Goal: Communication & Community: Answer question/provide support

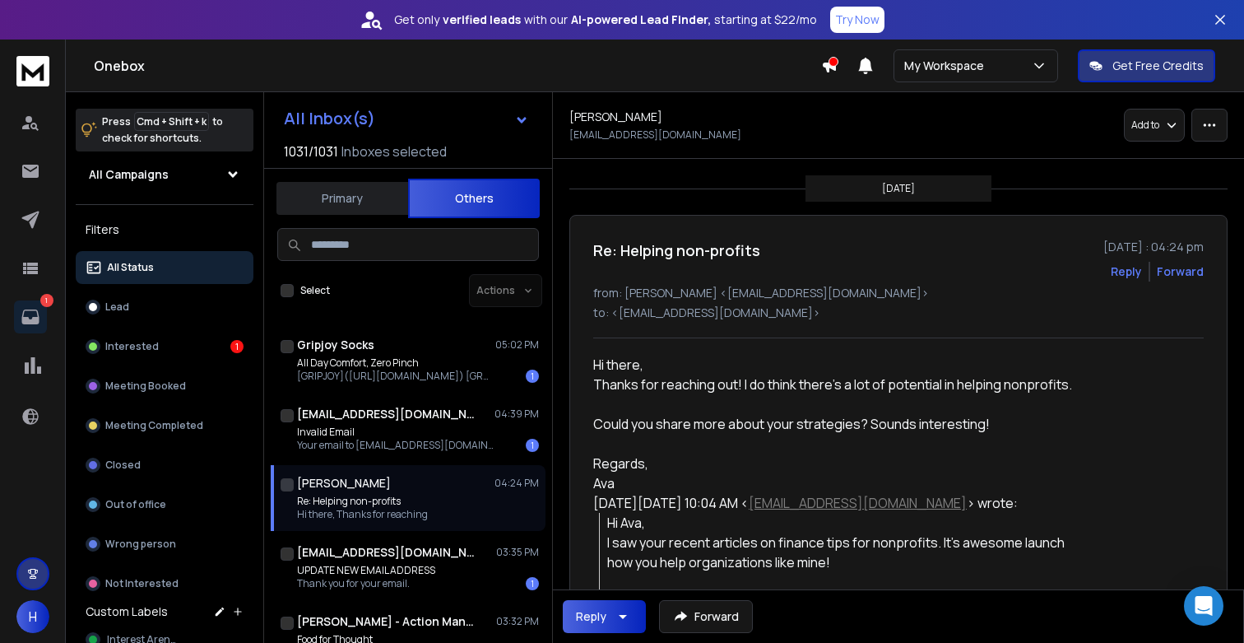
scroll to position [303, 0]
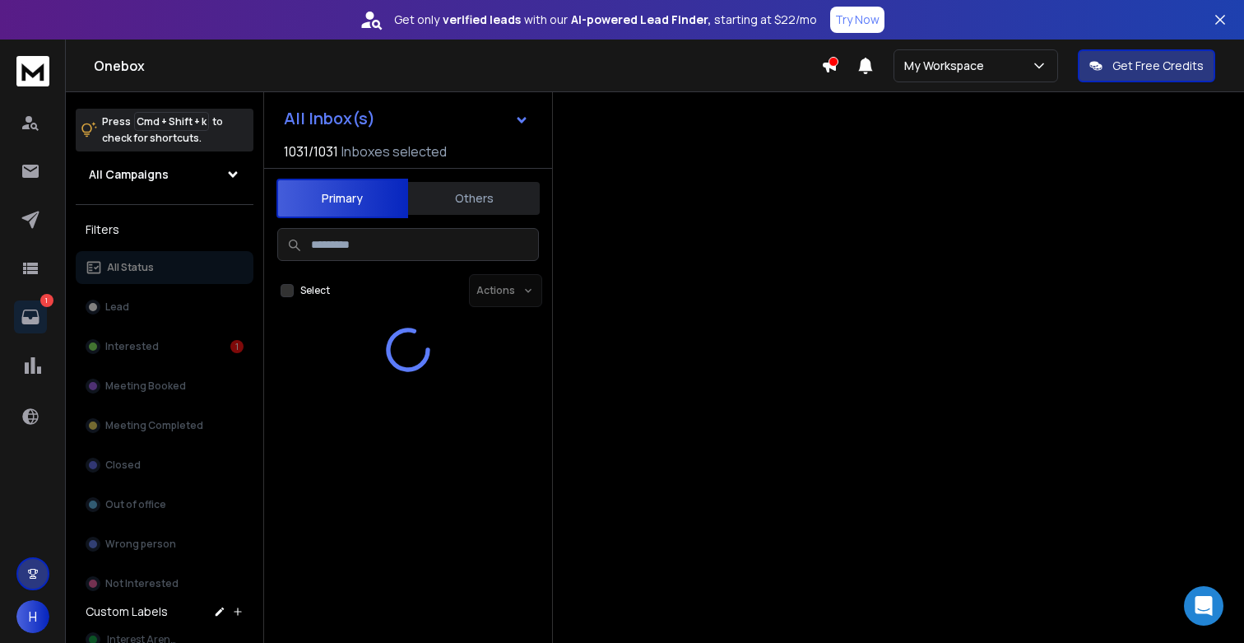
click at [402, 206] on button "Primary" at bounding box center [343, 199] width 132 height 40
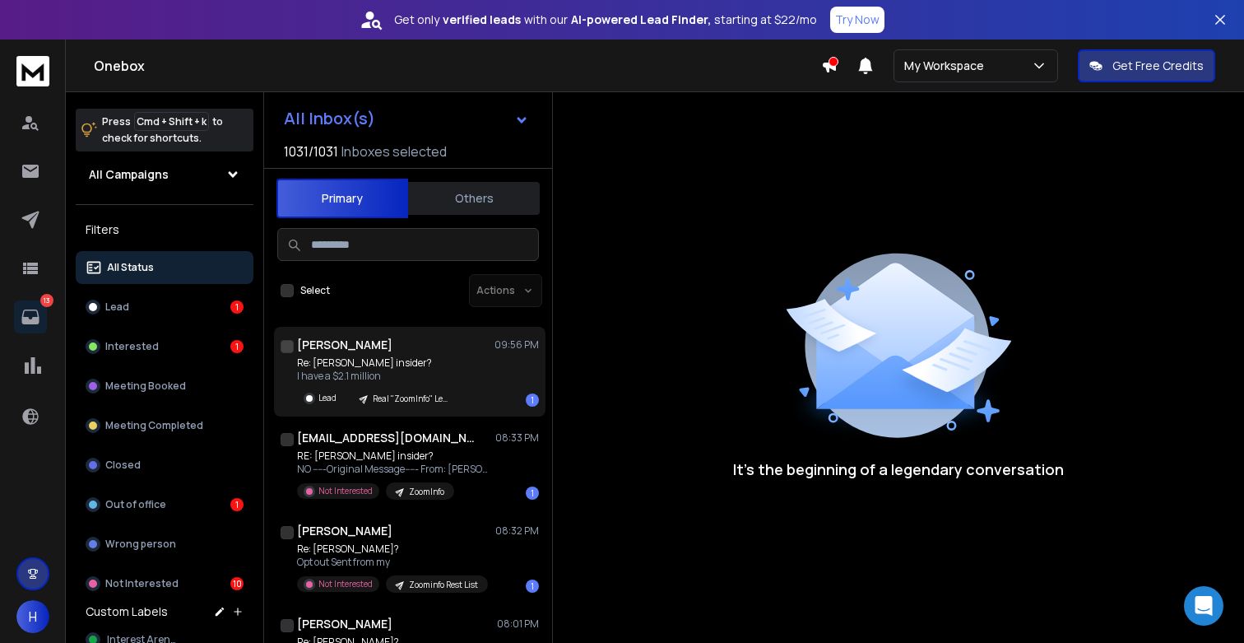
click at [476, 365] on div "Re: [PERSON_NAME] insider? I have a $2.1 million Lead Real "ZoomInfo" Lead List…" at bounding box center [418, 381] width 242 height 50
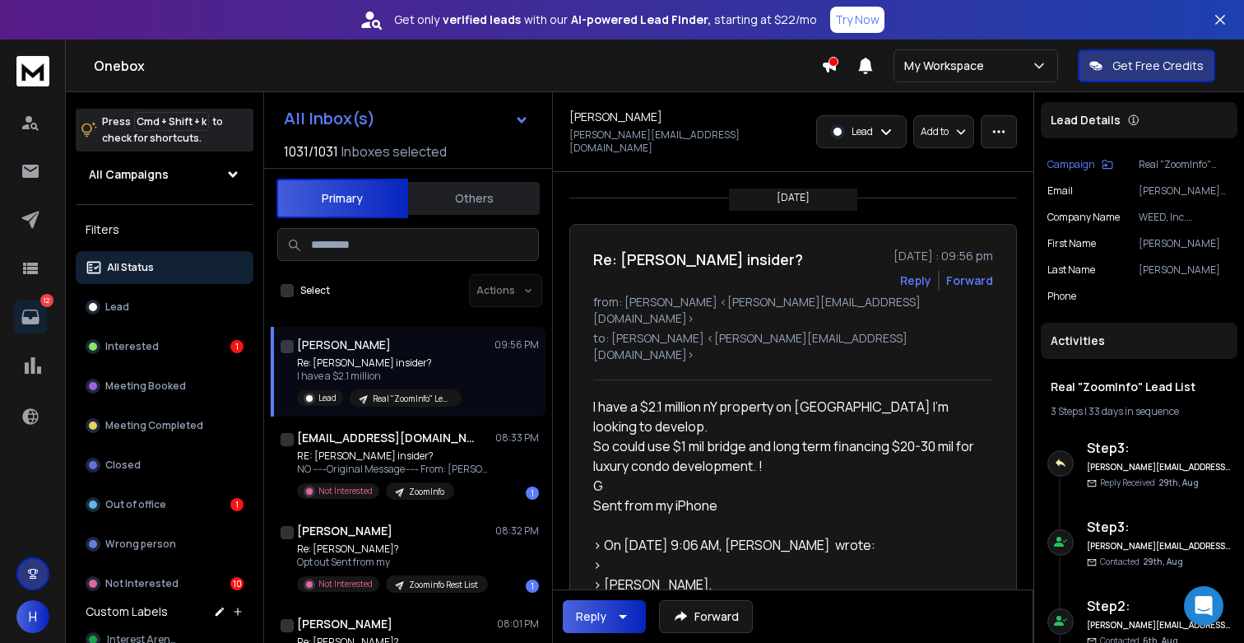
scroll to position [0, 0]
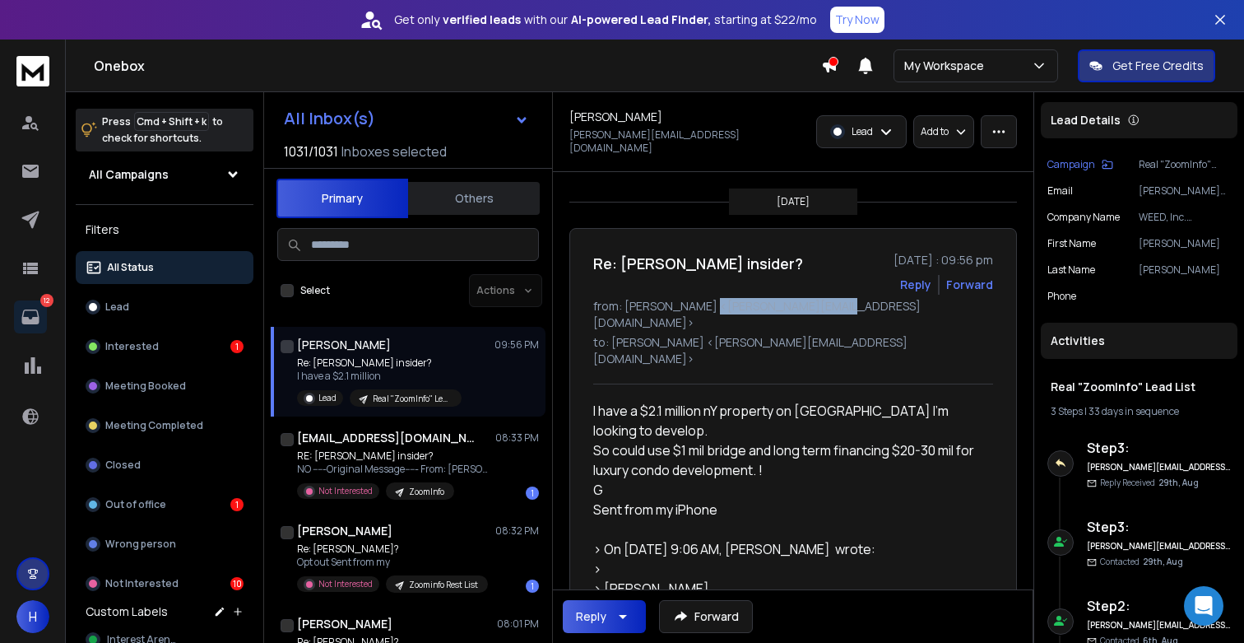
drag, startPoint x: 831, startPoint y: 293, endPoint x: 700, endPoint y: 290, distance: 130.9
click at [700, 298] on p "from: [PERSON_NAME] <[PERSON_NAME][EMAIL_ADDRESS][DOMAIN_NAME]>" at bounding box center [793, 314] width 400 height 33
copy p "[PERSON_NAME][EMAIL_ADDRESS][DOMAIN_NAME]"
click at [579, 612] on div "Reply" at bounding box center [591, 616] width 30 height 16
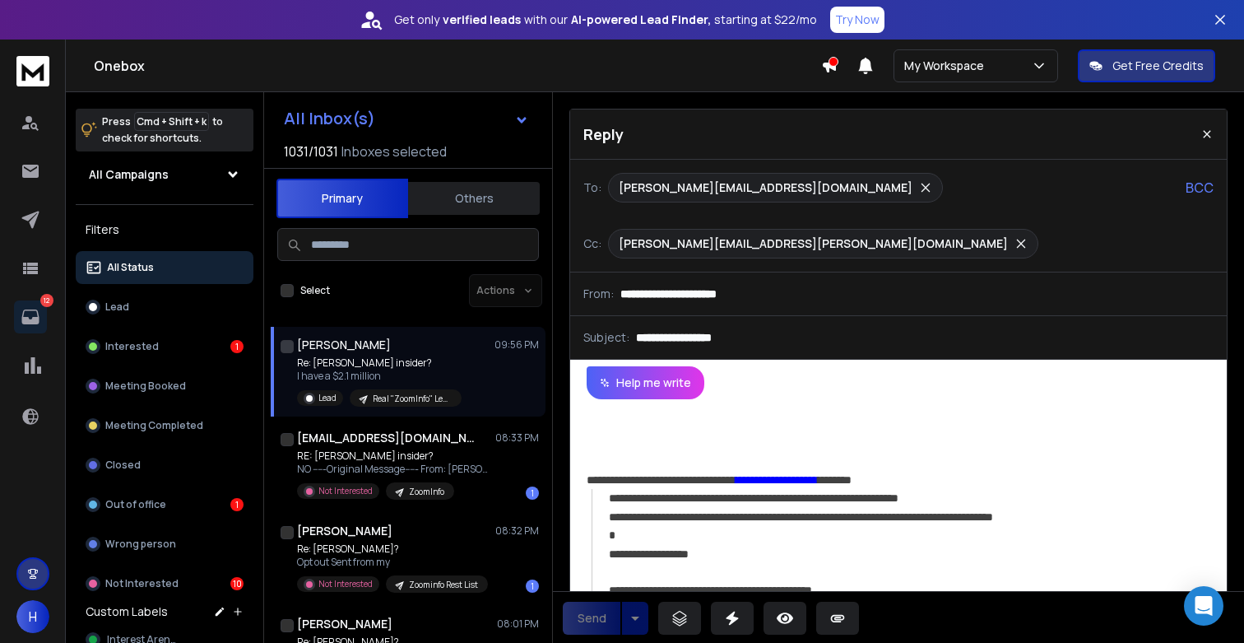
click at [950, 188] on input at bounding box center [1007, 188] width 115 height 30
paste input "**********"
type input "**********"
click at [721, 440] on div "**********" at bounding box center [898, 506] width 657 height 215
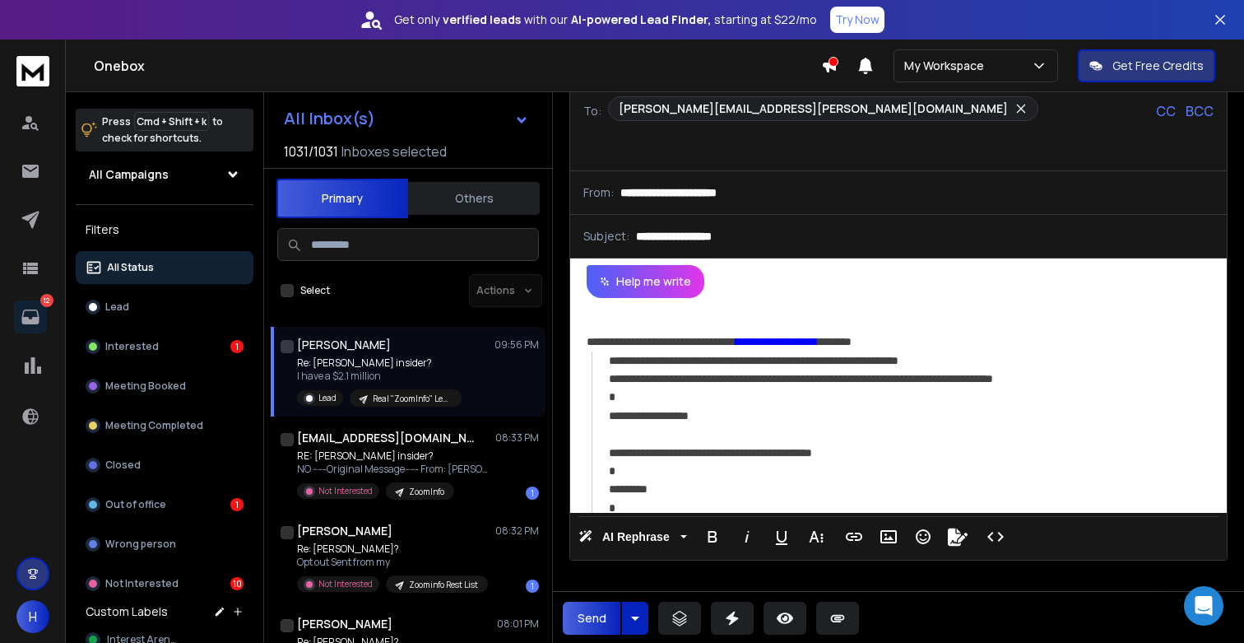
scroll to position [0, 0]
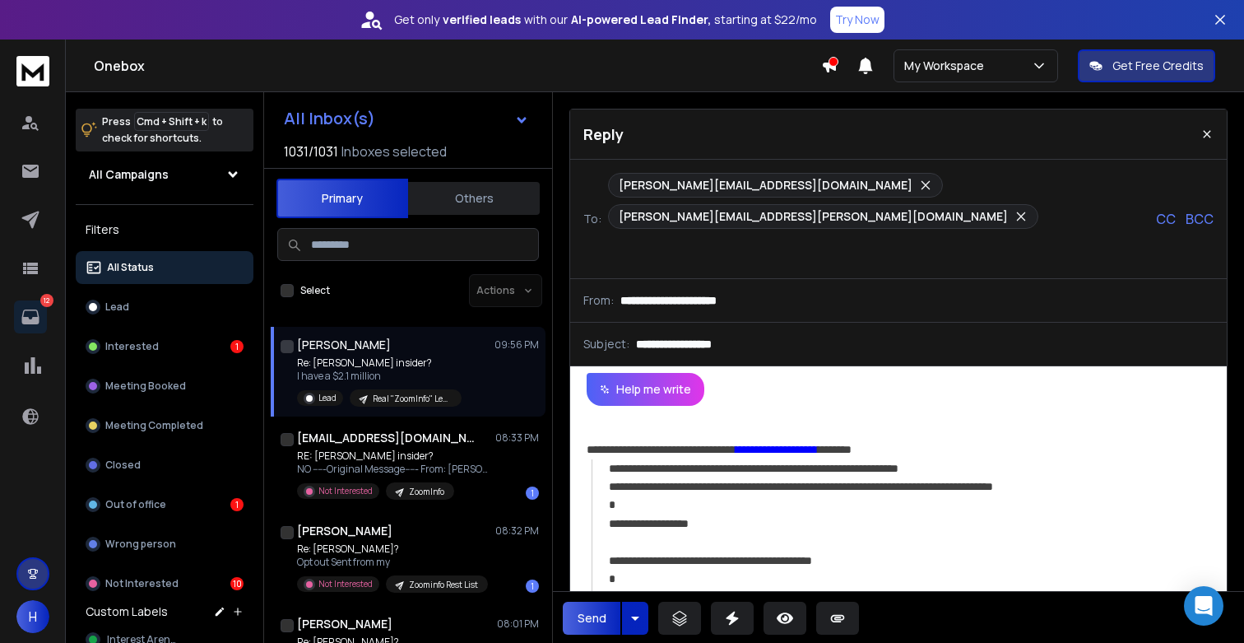
click at [760, 225] on div "[PERSON_NAME][EMAIL_ADDRESS][DOMAIN_NAME] [PERSON_NAME][DOMAIN_NAME][EMAIL_ADDR…" at bounding box center [879, 219] width 542 height 92
click at [760, 200] on div "[PERSON_NAME][EMAIL_ADDRESS][DOMAIN_NAME] [PERSON_NAME][DOMAIN_NAME][EMAIL_ADDR…" at bounding box center [879, 219] width 542 height 92
click at [1168, 209] on p "CC" at bounding box center [1166, 219] width 20 height 20
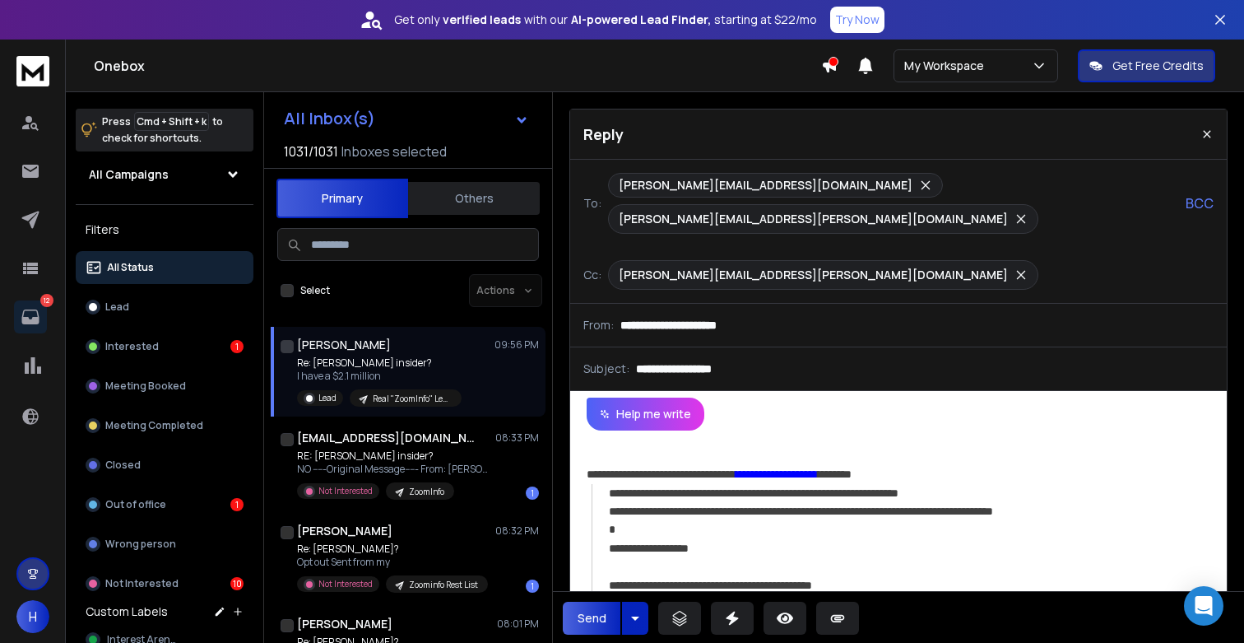
click at [757, 444] on div "**********" at bounding box center [896, 537] width 652 height 215
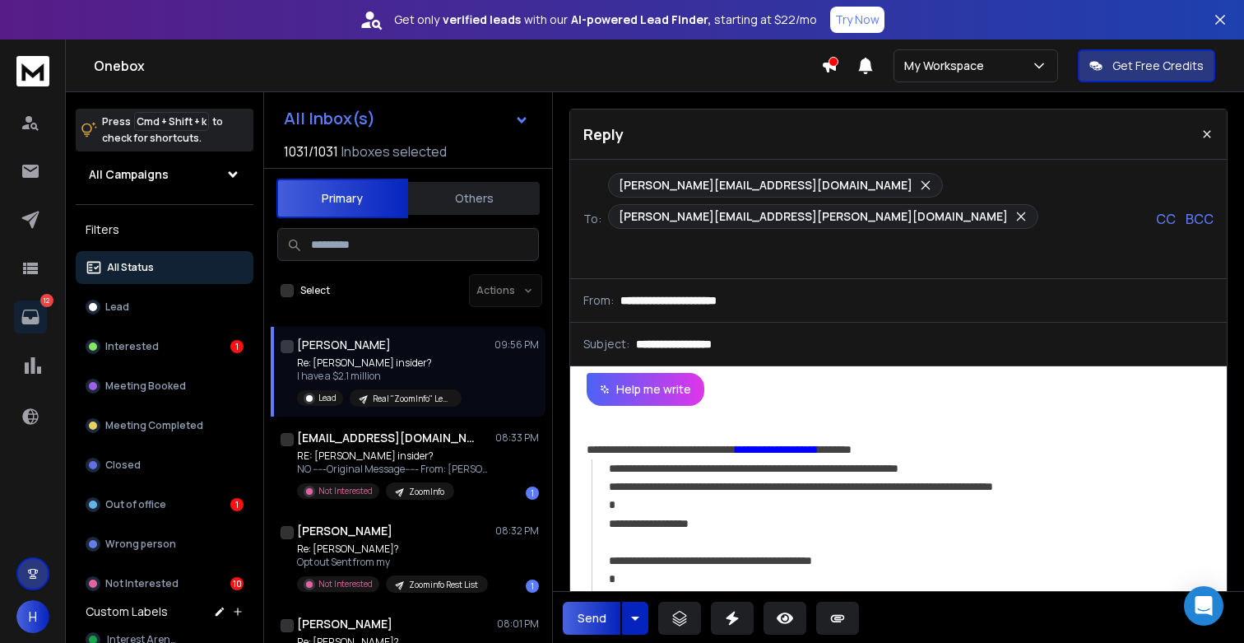
click at [581, 420] on div "**********" at bounding box center [896, 513] width 652 height 215
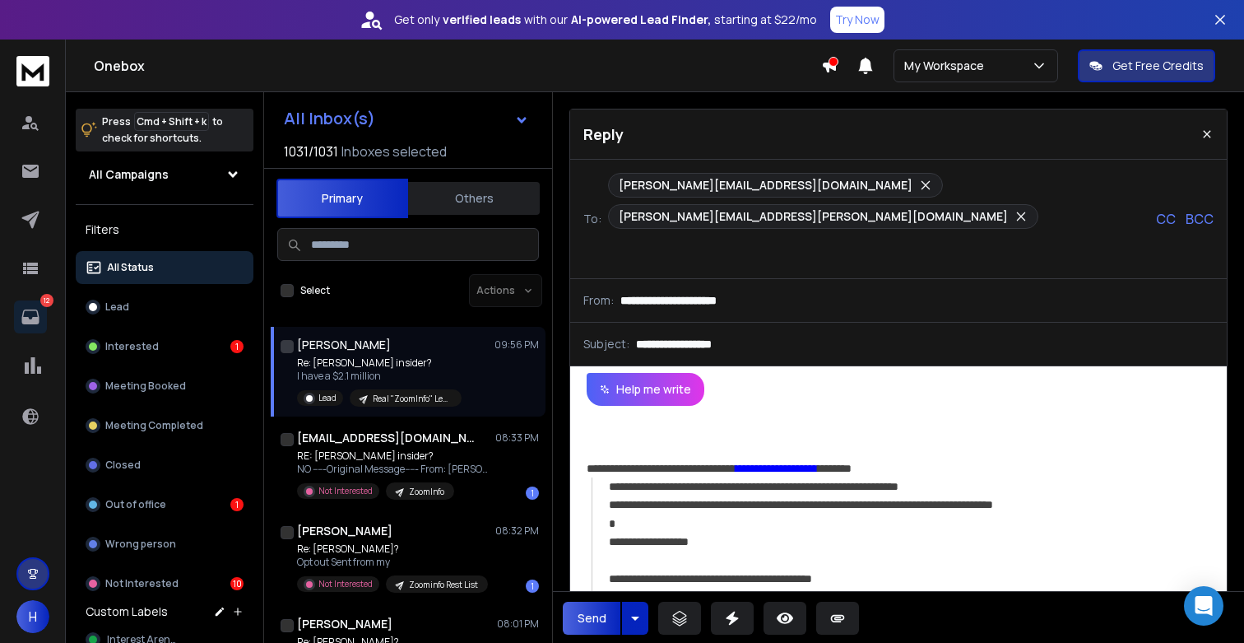
click at [609, 422] on div at bounding box center [896, 431] width 619 height 18
click at [582, 619] on button "Send" at bounding box center [592, 618] width 58 height 33
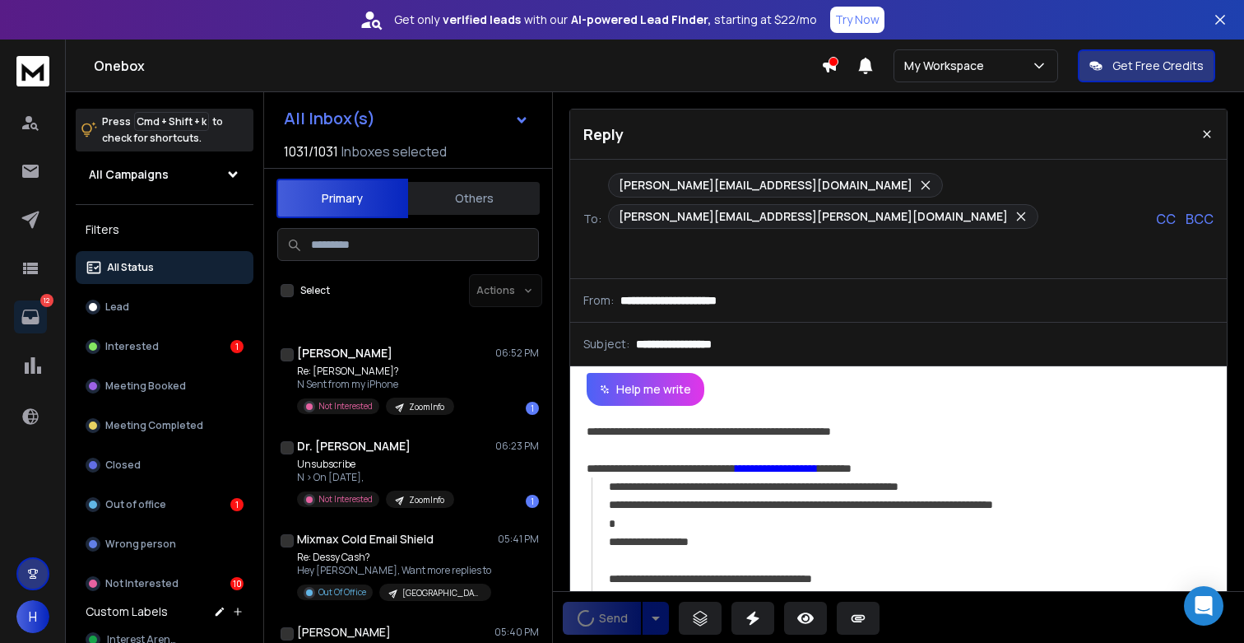
scroll to position [921, 0]
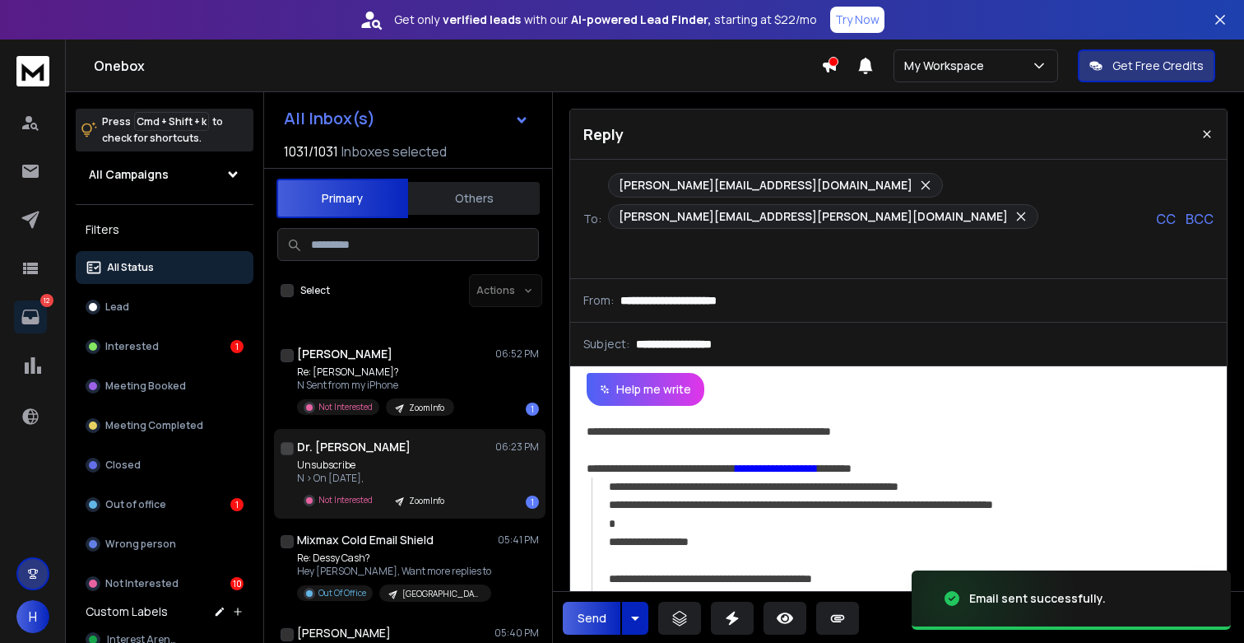
click at [445, 444] on div "Dr. [PERSON_NAME] 06:23 PM" at bounding box center [418, 447] width 242 height 16
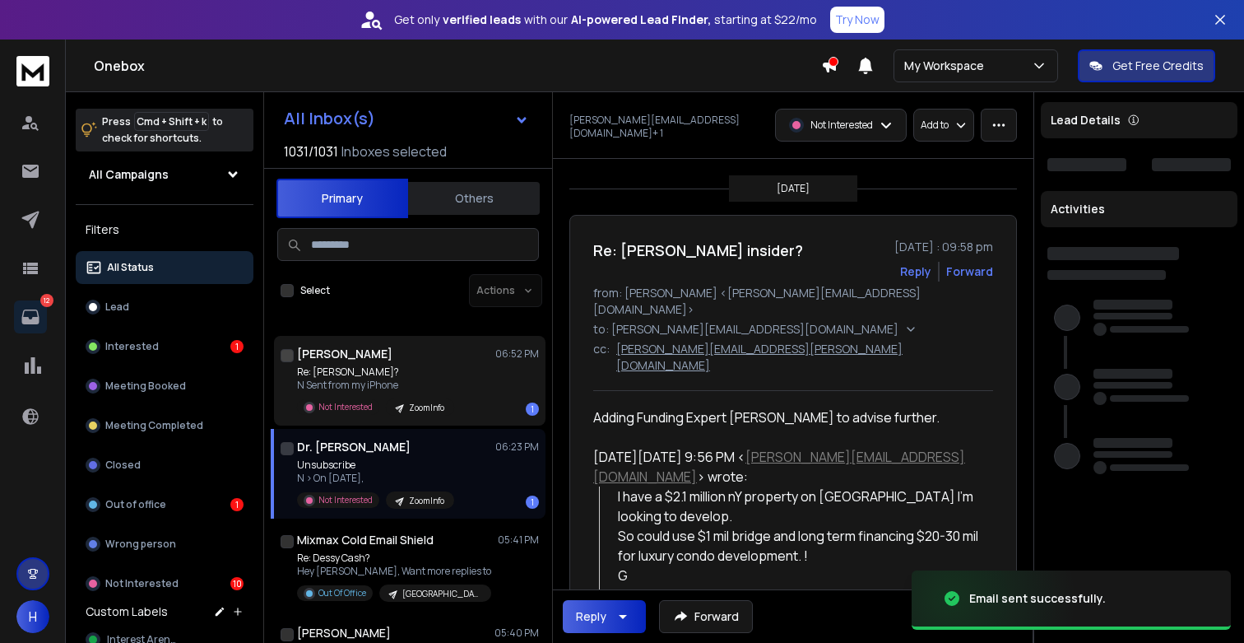
click at [451, 396] on div "Re: [PERSON_NAME]? N Sent from my iPhone Not Interested ZoomInfo" at bounding box center [375, 390] width 157 height 50
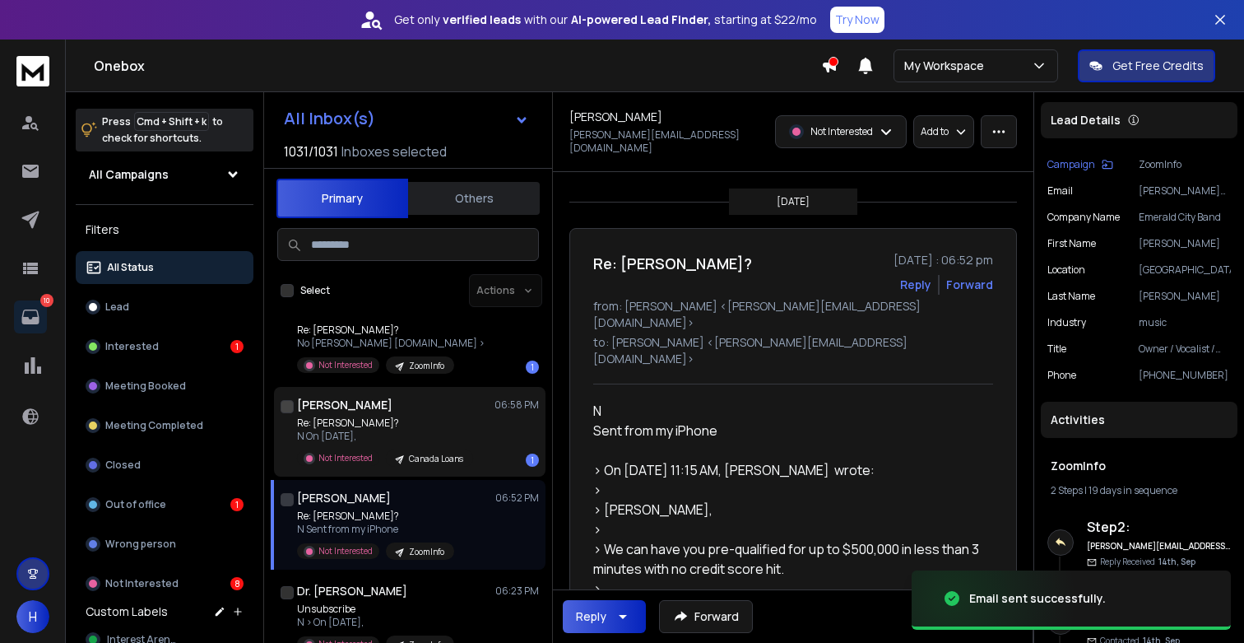
click at [439, 463] on p "Canada Loans" at bounding box center [436, 459] width 54 height 12
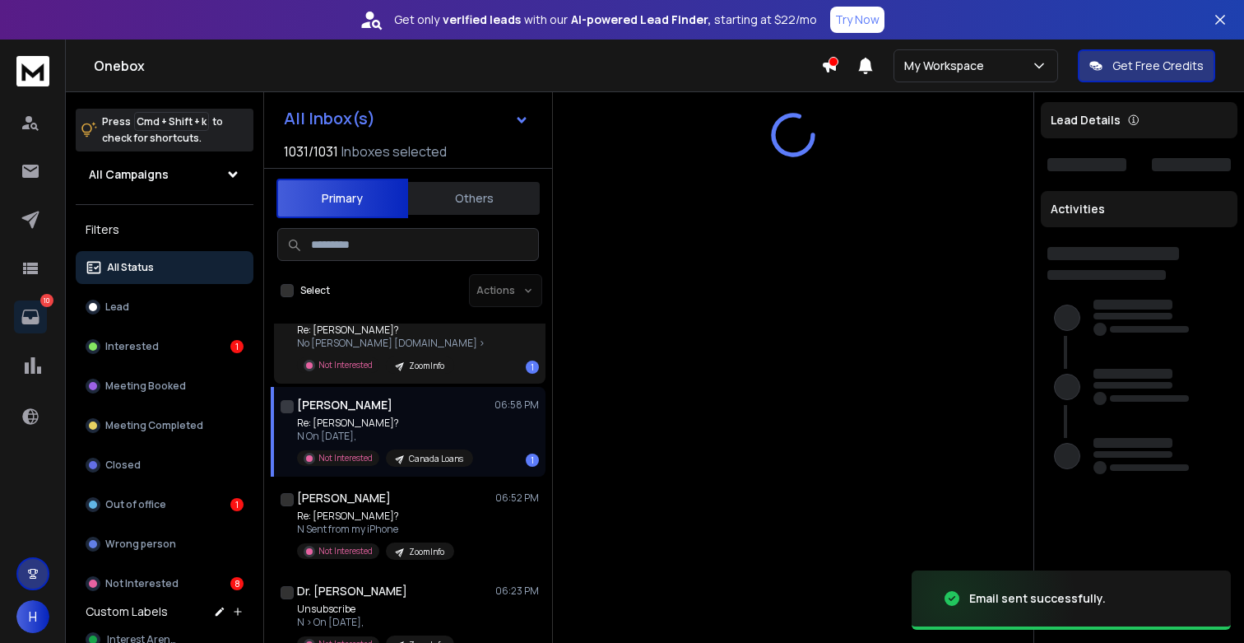
click at [439, 361] on p "ZoomInfo" at bounding box center [426, 366] width 35 height 12
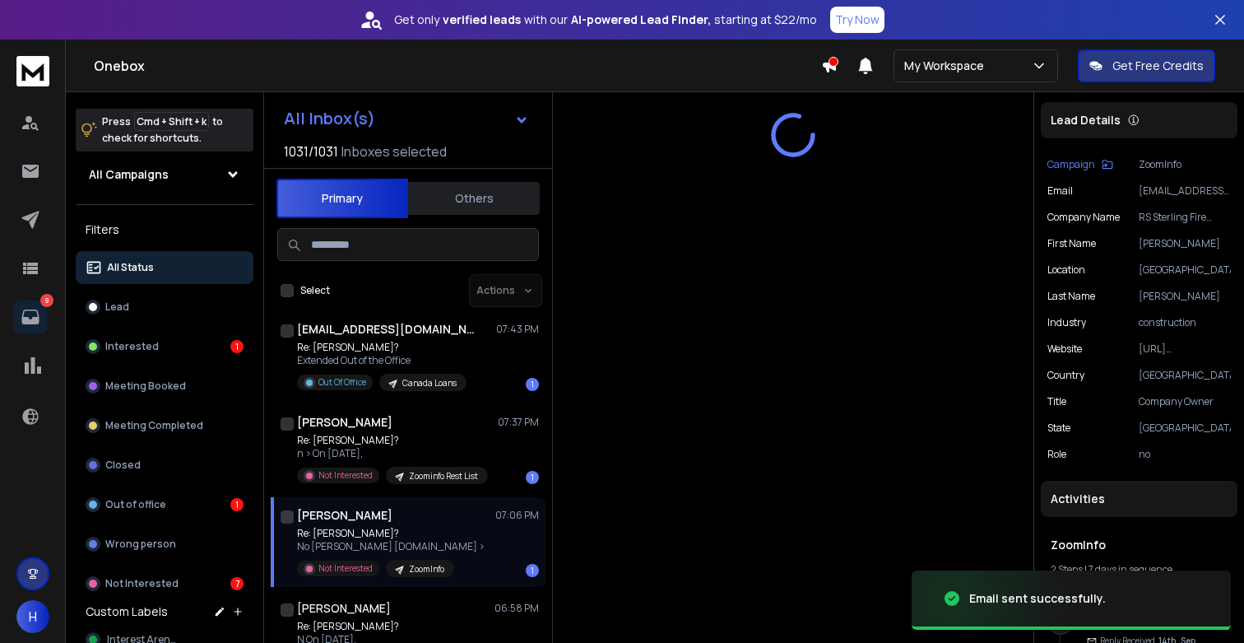
scroll to position [467, 0]
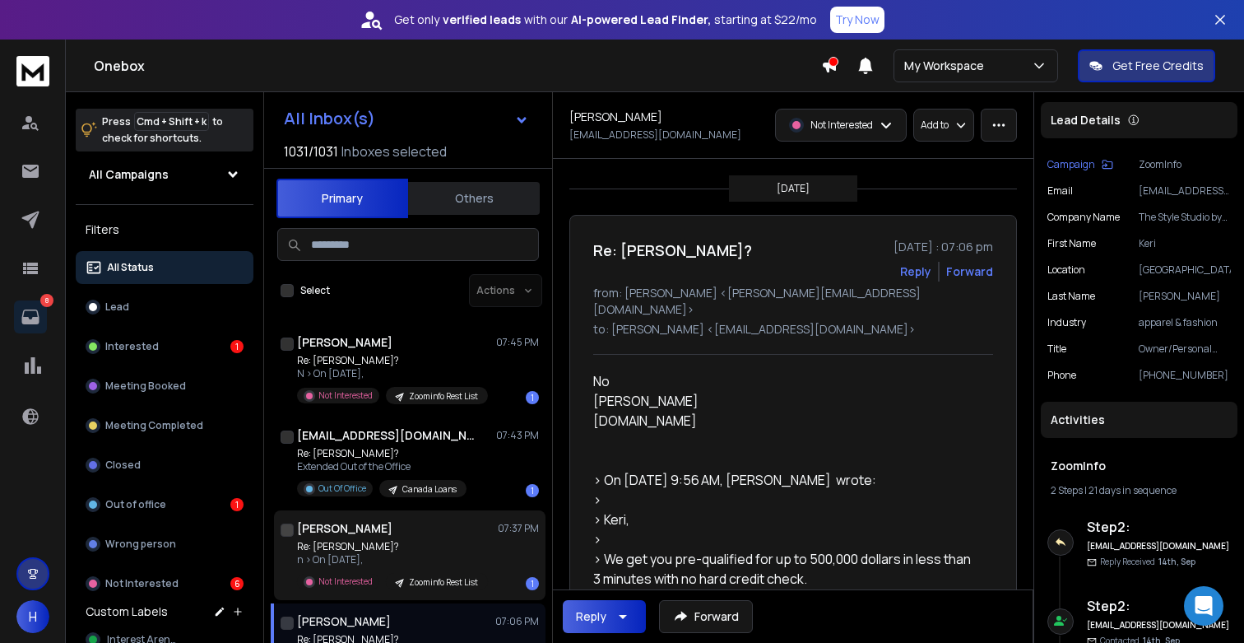
drag, startPoint x: 410, startPoint y: 569, endPoint x: 409, endPoint y: 521, distance: 47.7
click at [410, 569] on div "Re: [PERSON_NAME]? n > On [DATE], Not Interested Zoominfo Rest List" at bounding box center [392, 565] width 191 height 50
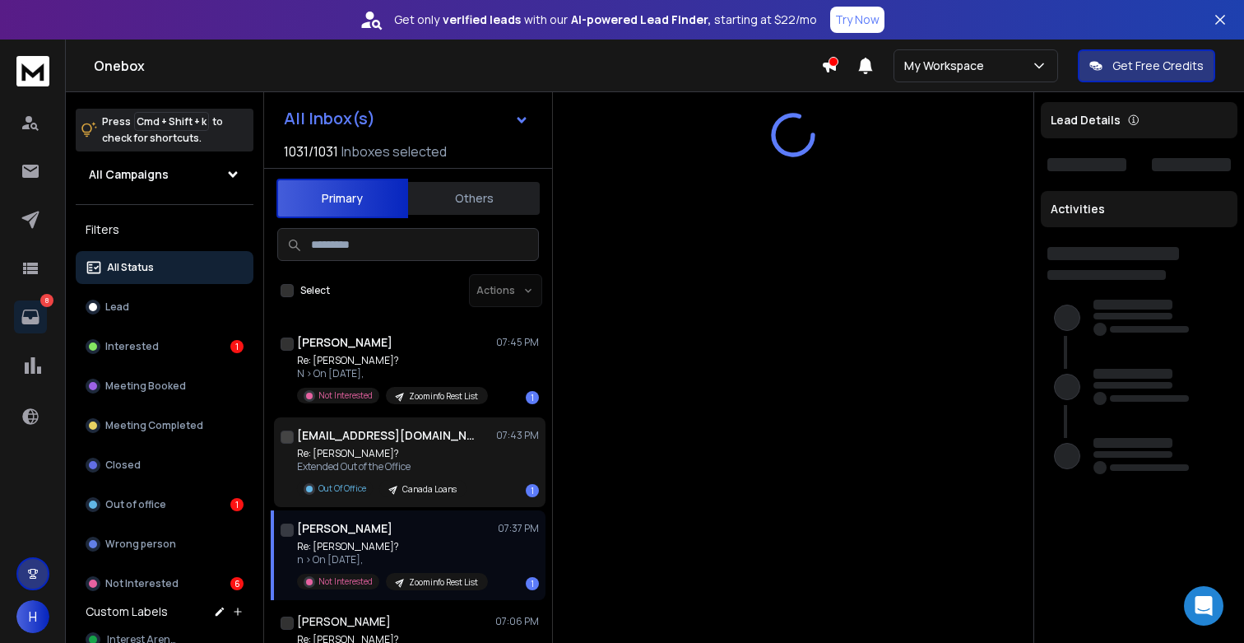
click at [411, 490] on p "Canada Loans" at bounding box center [429, 489] width 54 height 12
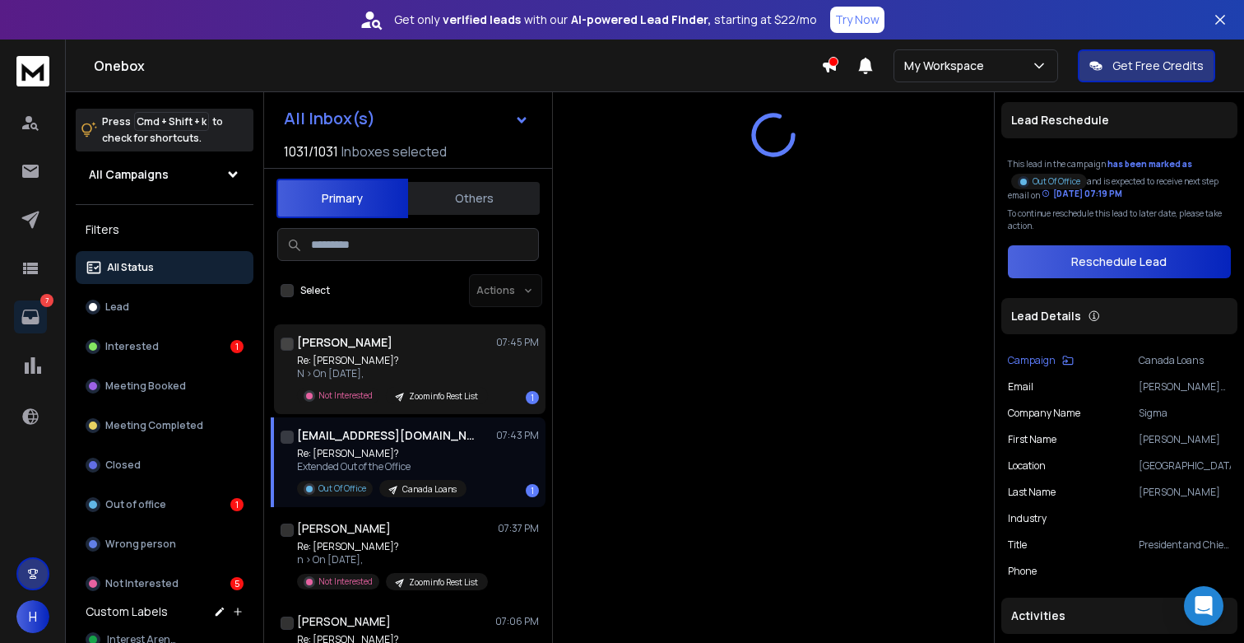
click at [436, 358] on p "Re: [PERSON_NAME]?" at bounding box center [392, 360] width 191 height 13
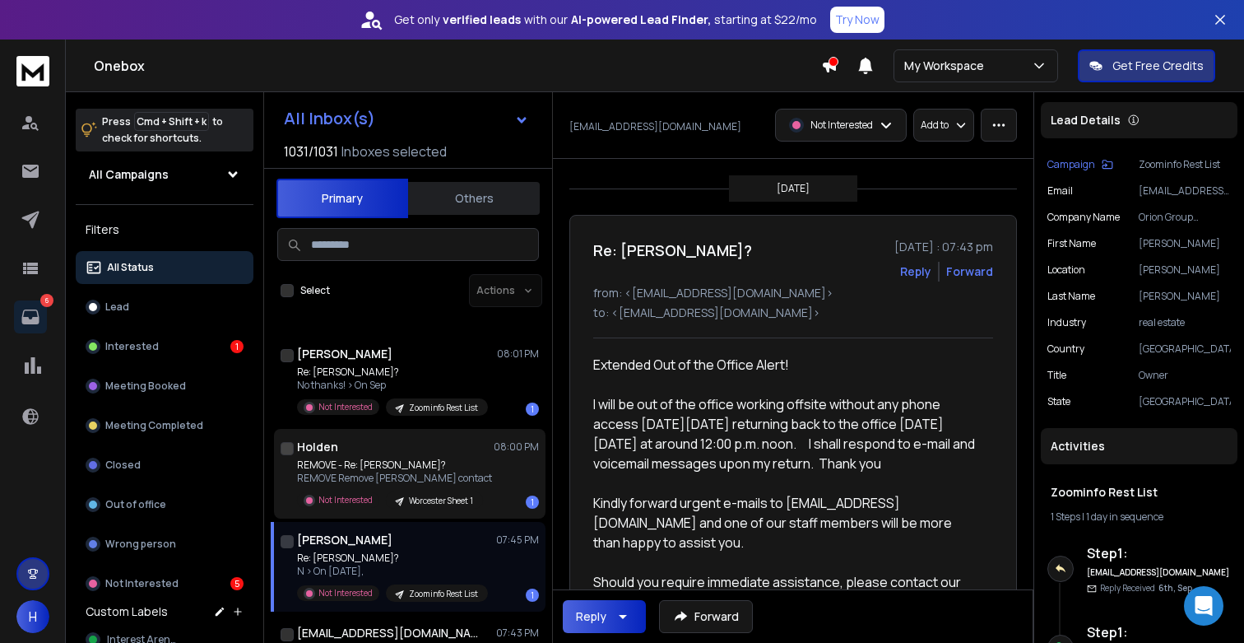
click at [414, 478] on p "REMOVE Remove [PERSON_NAME] contact" at bounding box center [394, 478] width 195 height 13
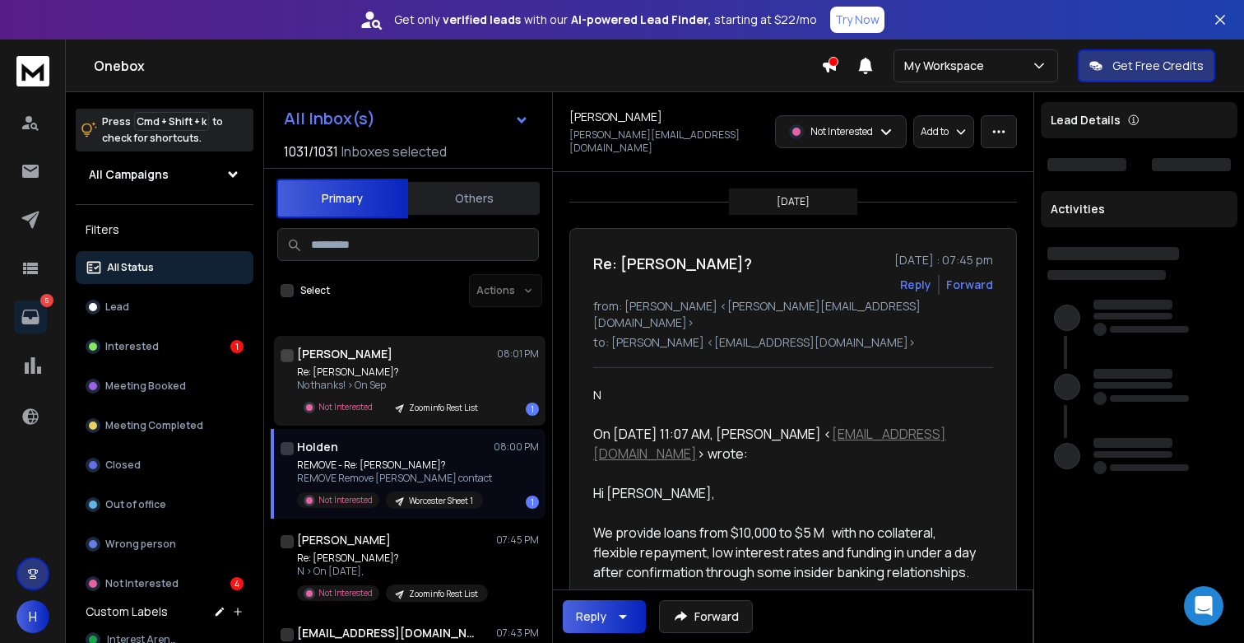
click at [434, 402] on p "Zoominfo Rest List" at bounding box center [443, 408] width 69 height 12
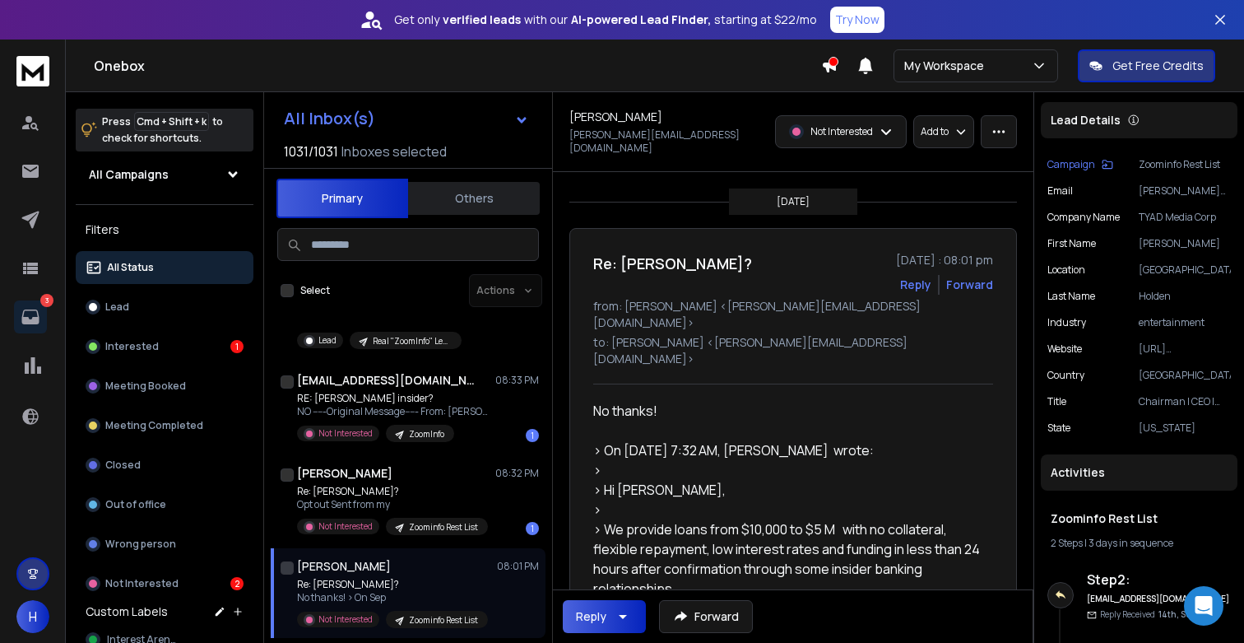
scroll to position [0, 0]
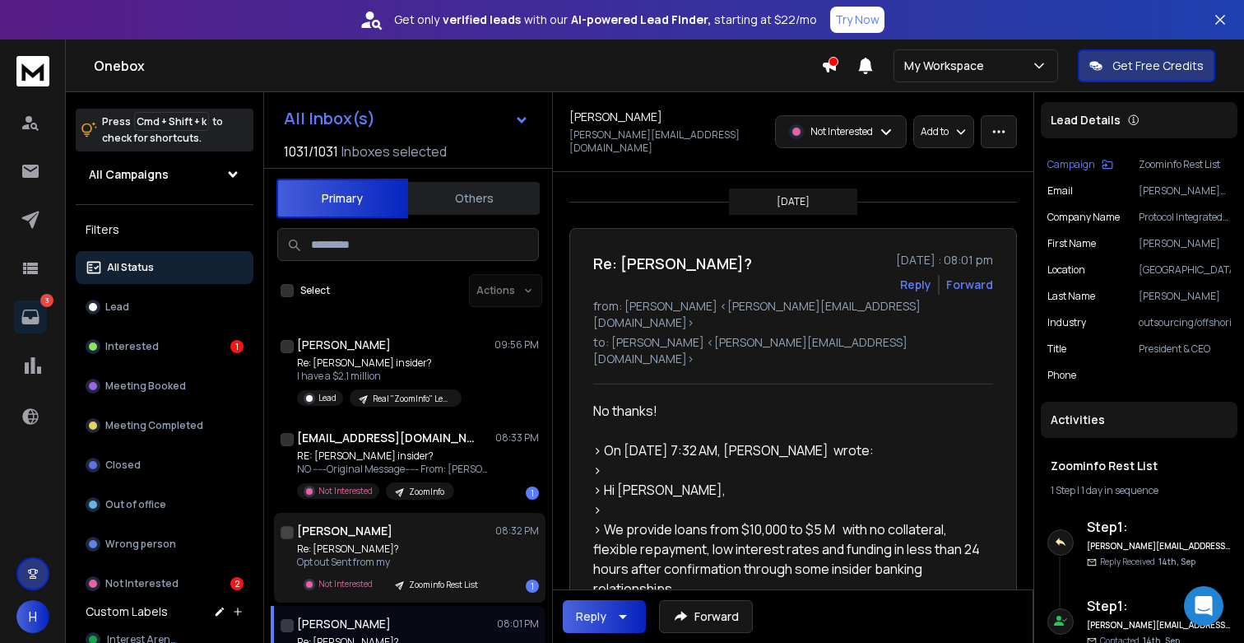
click at [410, 572] on div "Re: [PERSON_NAME]? Opt out Sent from my Not Interested Zoominfo Rest List" at bounding box center [392, 567] width 191 height 50
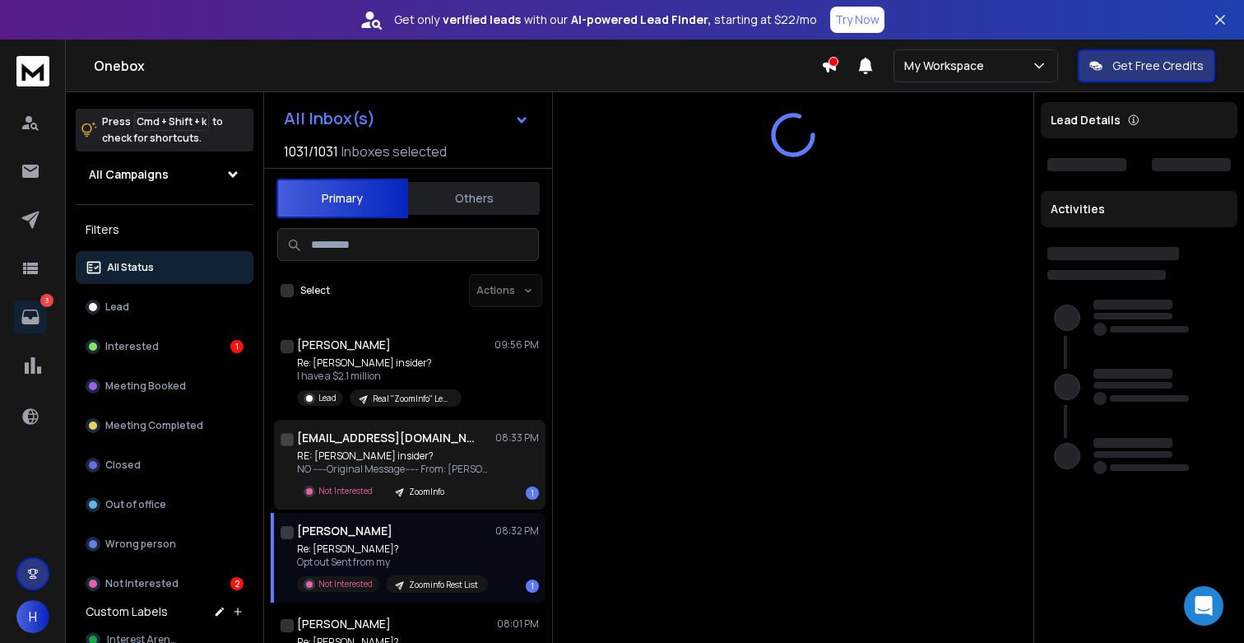
click at [416, 476] on div "RE: [PERSON_NAME] insider? NO -----Original Message----- From: [PERSON_NAME] No…" at bounding box center [396, 474] width 198 height 50
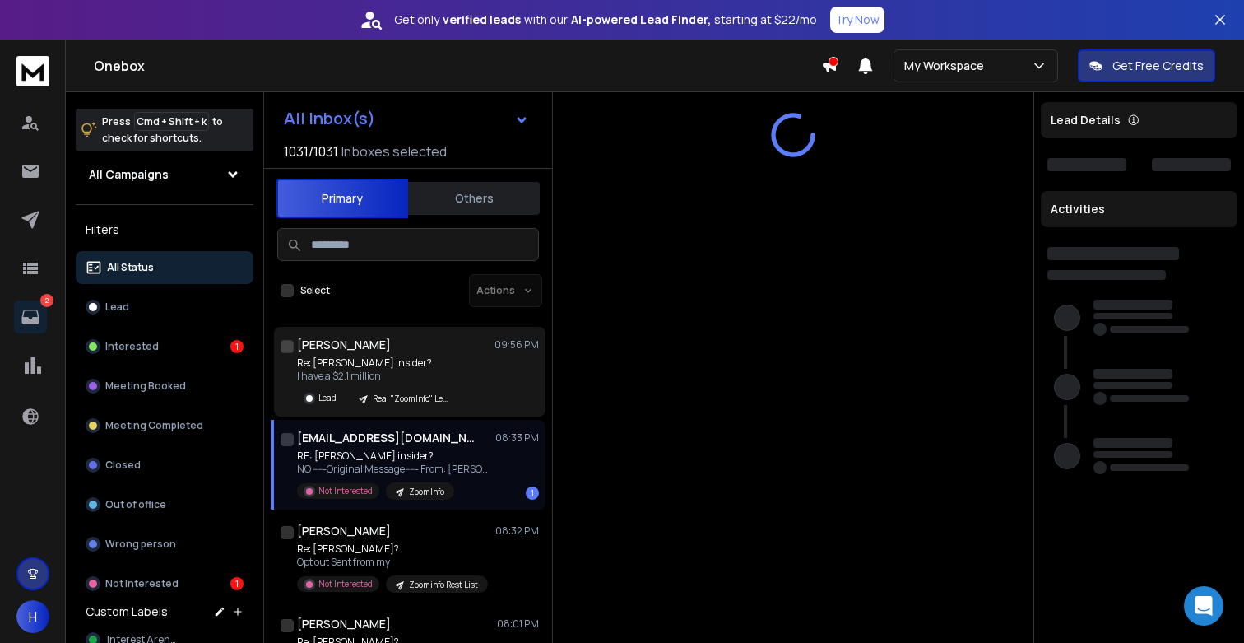
click at [419, 376] on p "I have a $2.1 million" at bounding box center [379, 376] width 165 height 13
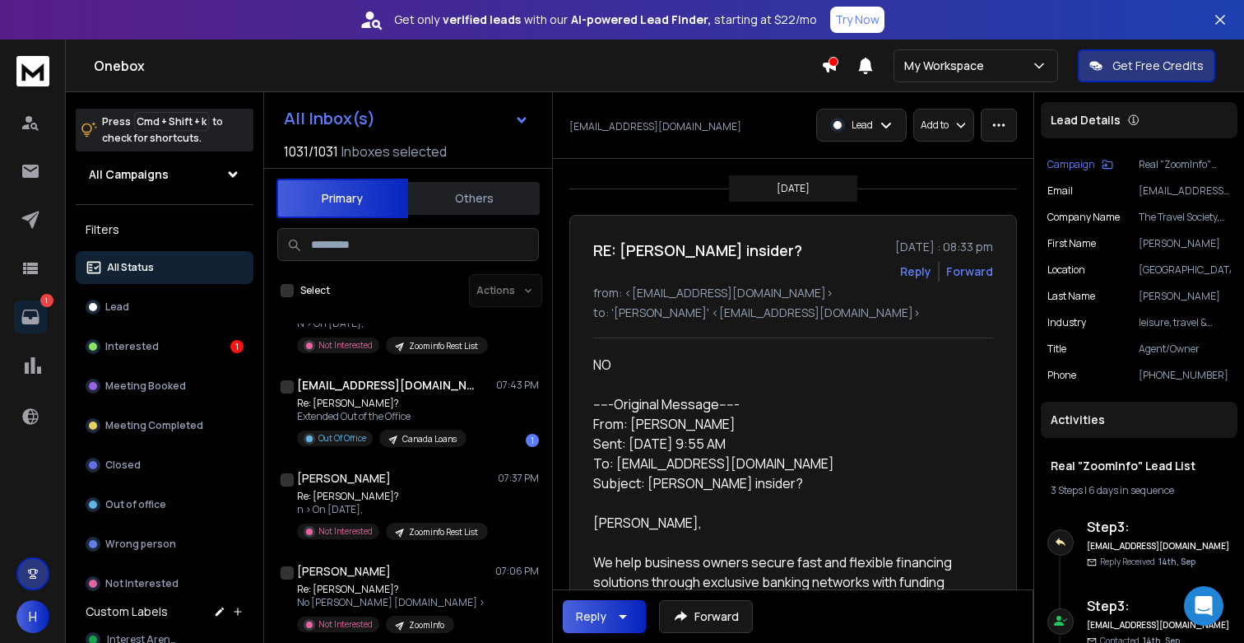
click at [421, 387] on div "[EMAIL_ADDRESS][DOMAIN_NAME] 07:43 PM" at bounding box center [418, 385] width 242 height 16
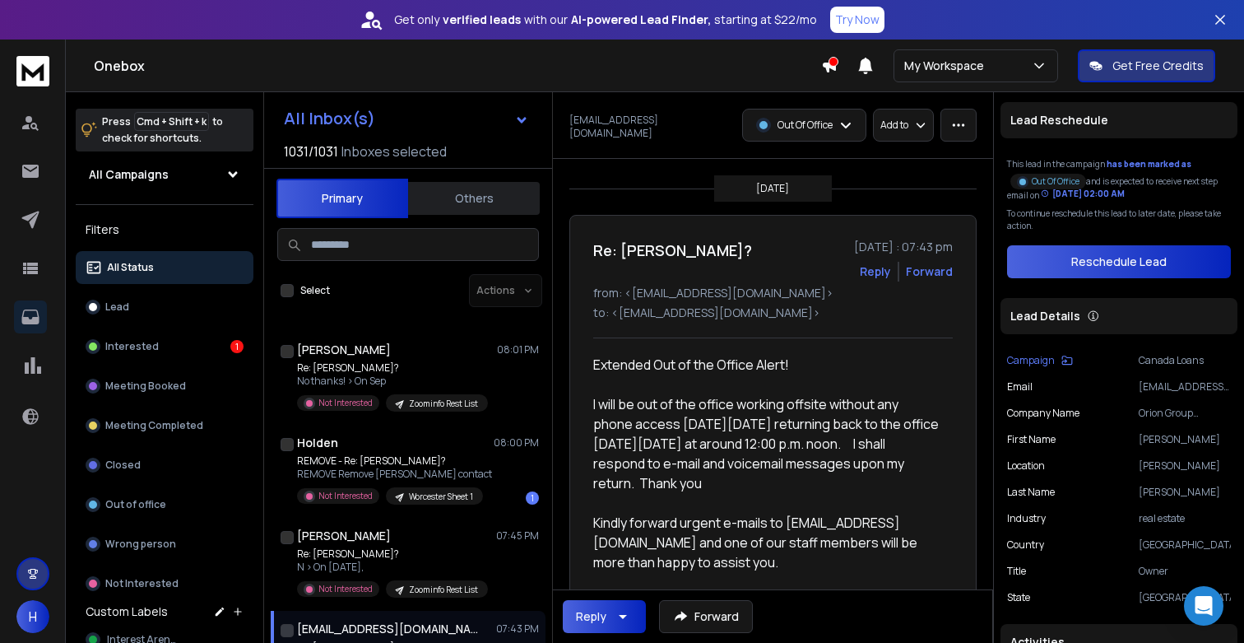
scroll to position [225, 0]
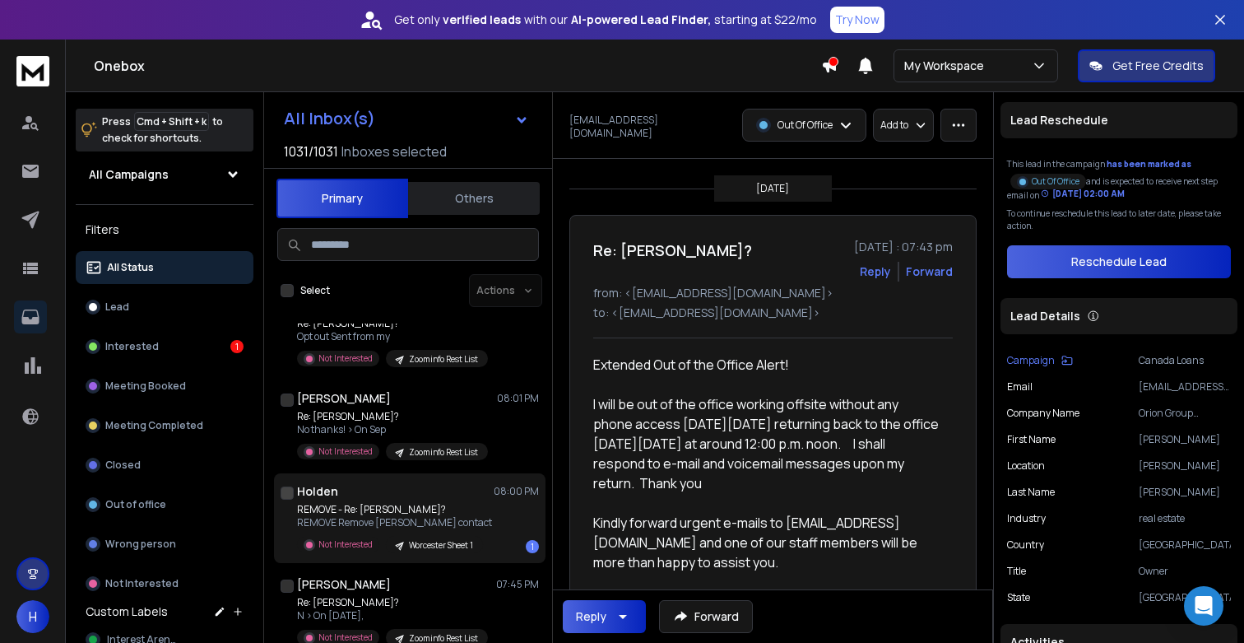
click at [425, 519] on p "REMOVE Remove [PERSON_NAME] contact" at bounding box center [394, 522] width 195 height 13
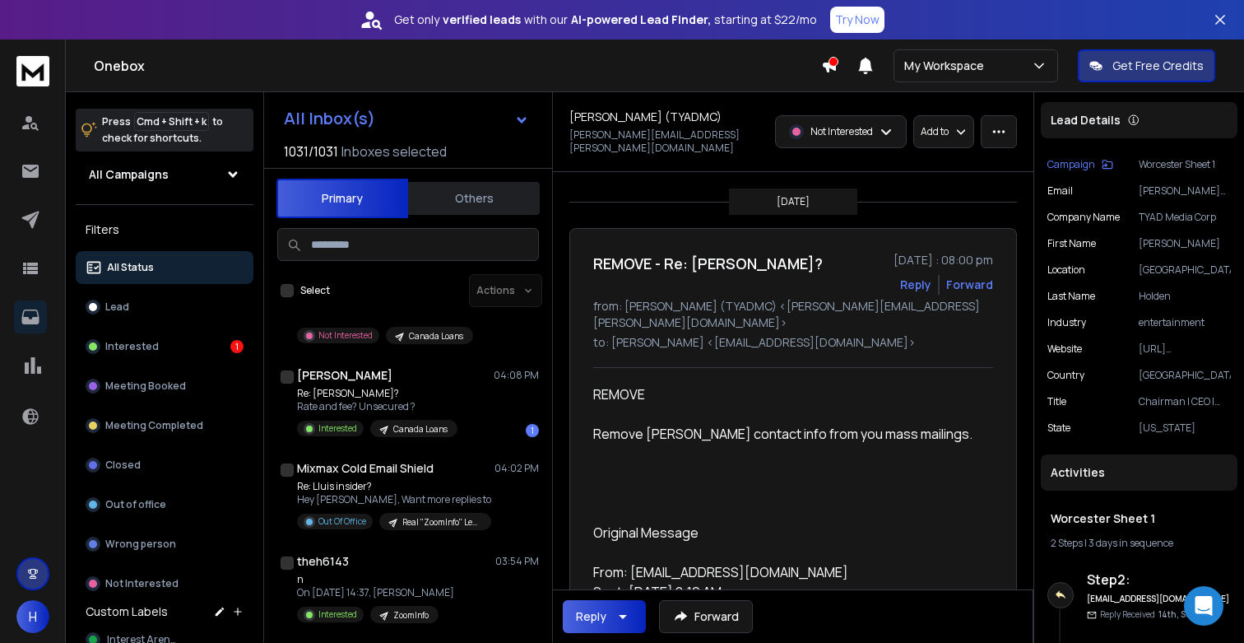
scroll to position [2016, 0]
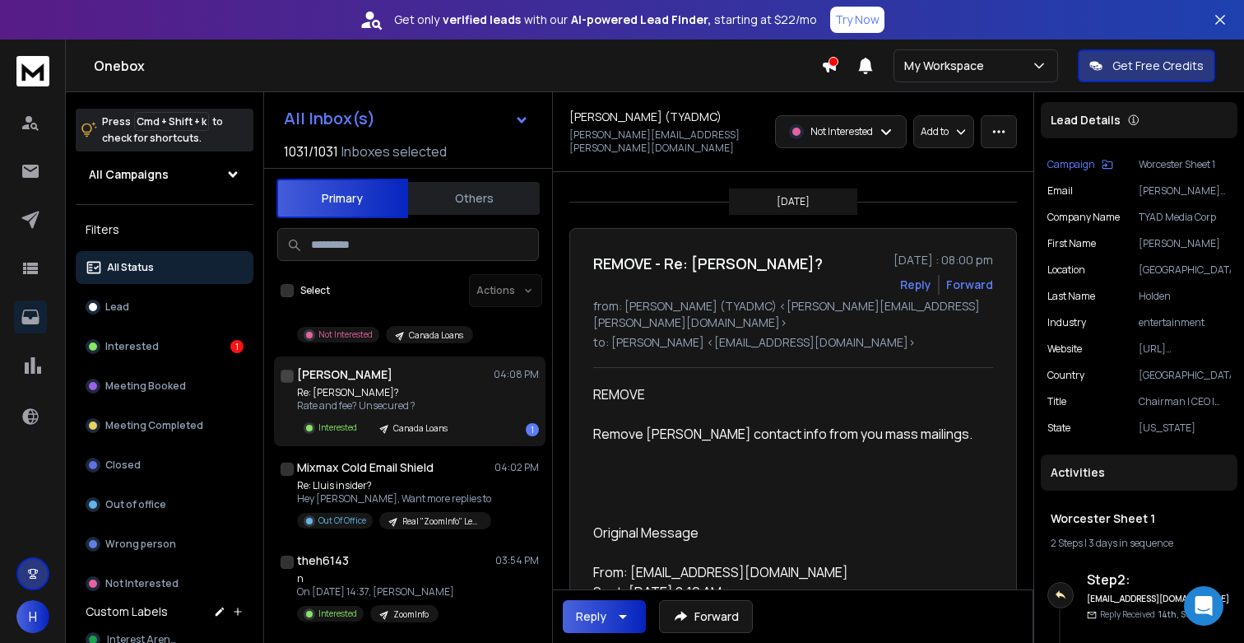
click at [433, 407] on p "Rate and fee? Unsecured ?" at bounding box center [377, 405] width 160 height 13
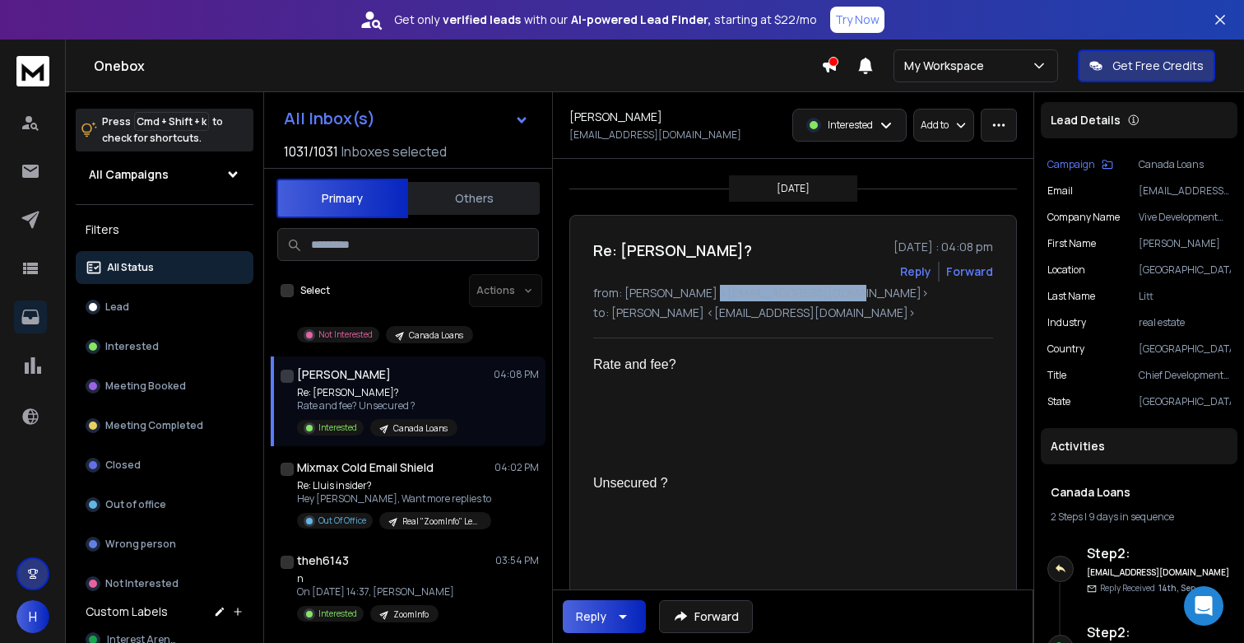
drag, startPoint x: 824, startPoint y: 290, endPoint x: 698, endPoint y: 290, distance: 125.9
click at [698, 290] on p "from: [PERSON_NAME] <[EMAIL_ADDRESS][DOMAIN_NAME]>" at bounding box center [793, 293] width 400 height 16
copy p "[EMAIL_ADDRESS][DOMAIN_NAME]"
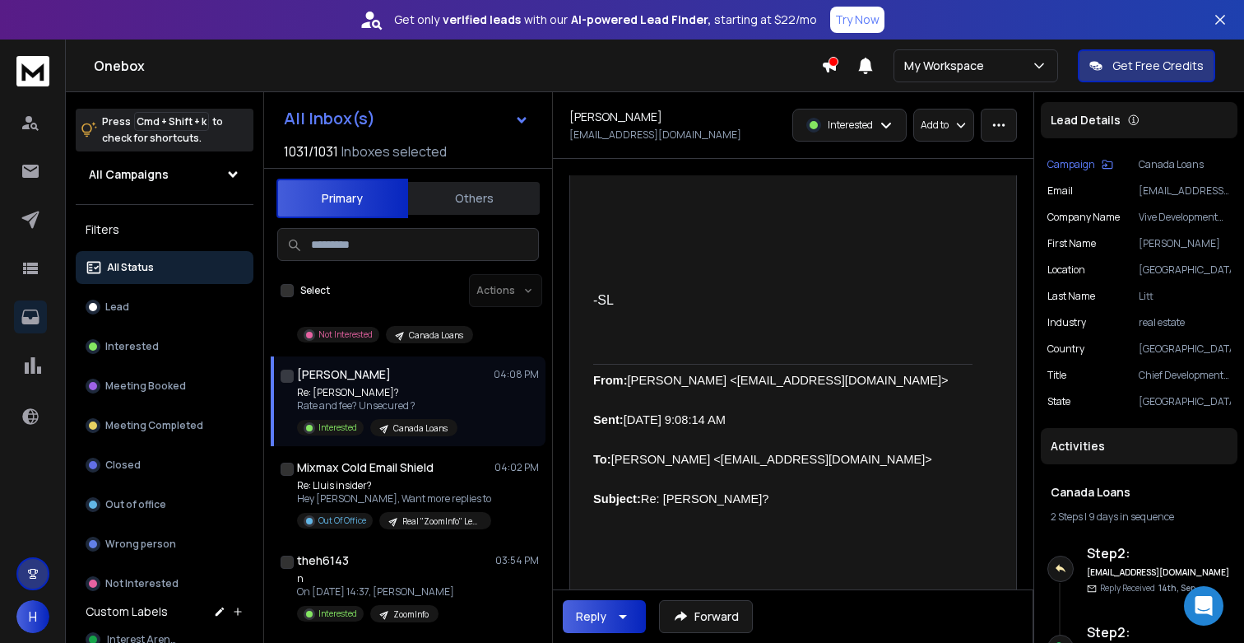
scroll to position [0, 0]
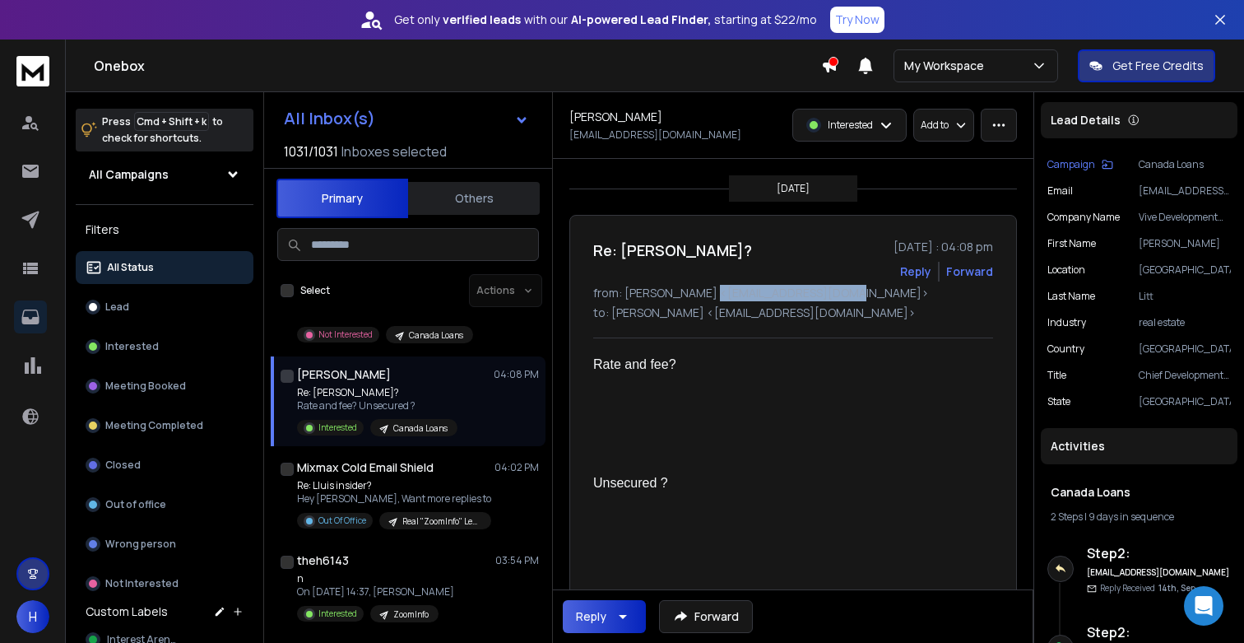
click at [589, 625] on div "Reply" at bounding box center [604, 617] width 57 height 20
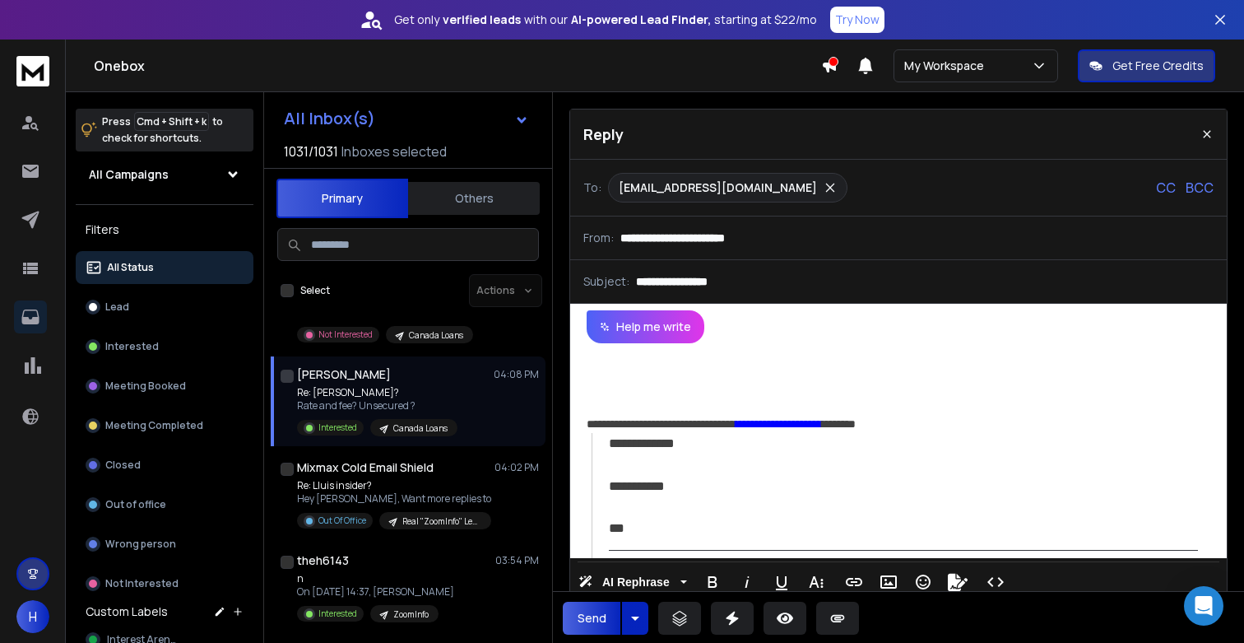
click at [854, 189] on input at bounding box center [911, 188] width 115 height 30
paste input "**********"
type input "**********"
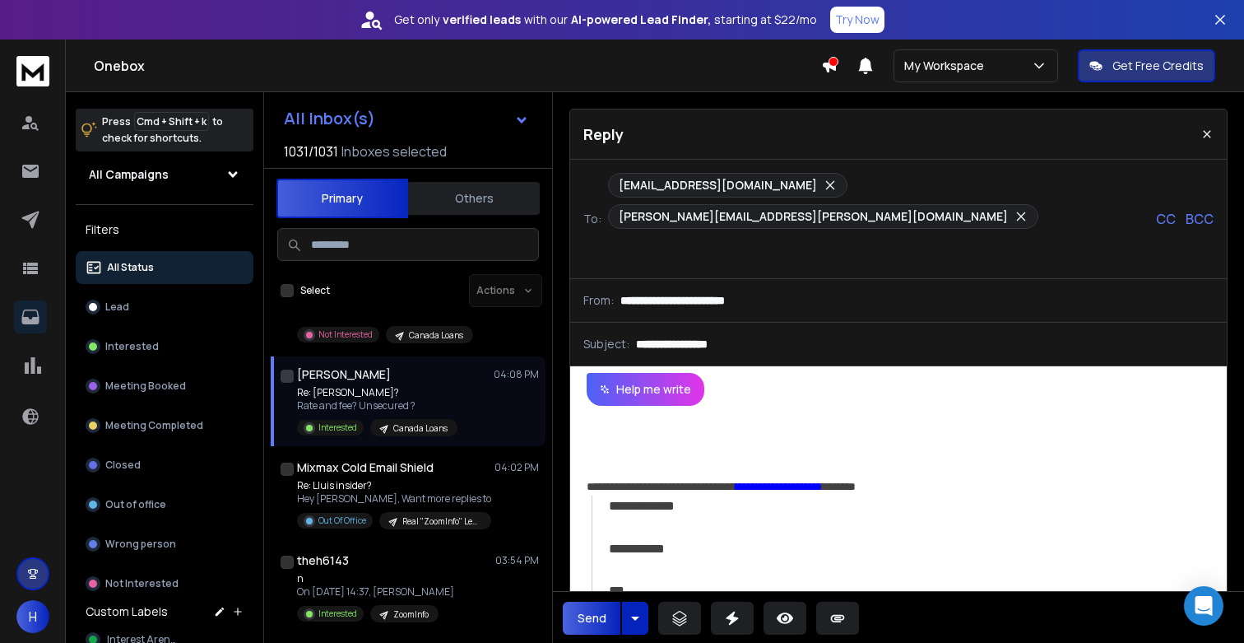
scroll to position [0, 0]
click at [685, 406] on div "**********" at bounding box center [898, 513] width 657 height 215
click at [583, 606] on button "Send" at bounding box center [592, 618] width 58 height 33
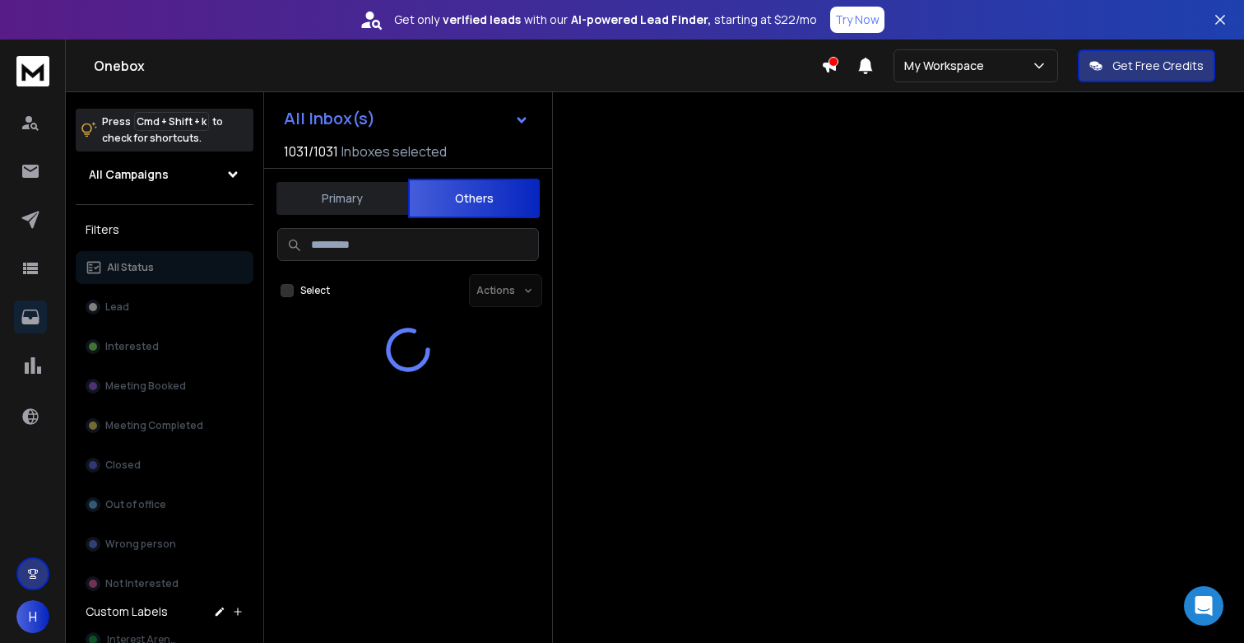
click at [486, 198] on button "Others" at bounding box center [474, 199] width 132 height 40
click at [370, 207] on button "Primary" at bounding box center [343, 198] width 132 height 36
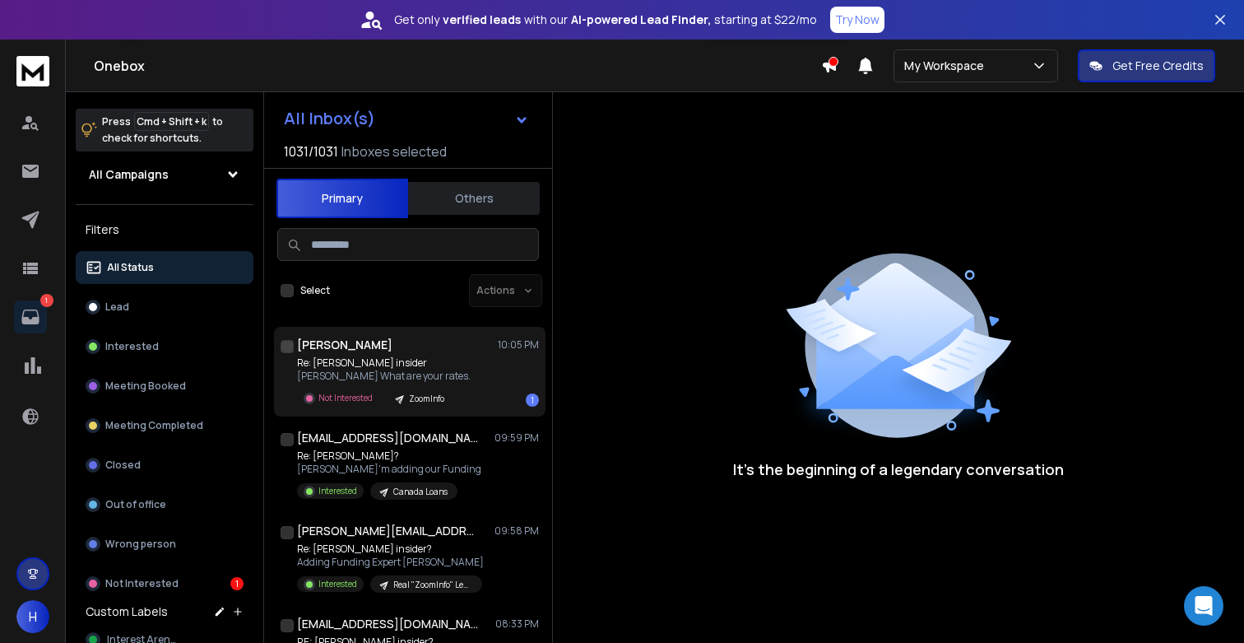
click at [416, 344] on div "[PERSON_NAME] 10:05 PM" at bounding box center [418, 345] width 242 height 16
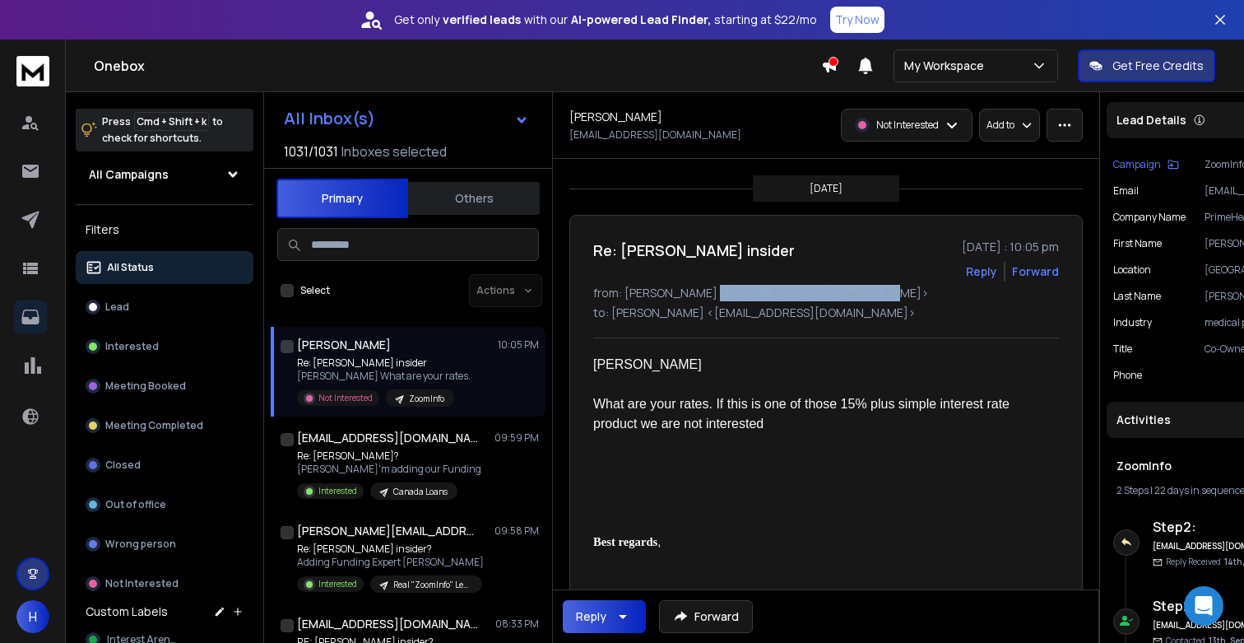
drag, startPoint x: 858, startPoint y: 291, endPoint x: 699, endPoint y: 288, distance: 158.9
click at [699, 288] on p "from: [PERSON_NAME] <[EMAIL_ADDRESS][DOMAIN_NAME]>" at bounding box center [826, 293] width 466 height 16
copy p "[EMAIL_ADDRESS][DOMAIN_NAME]"
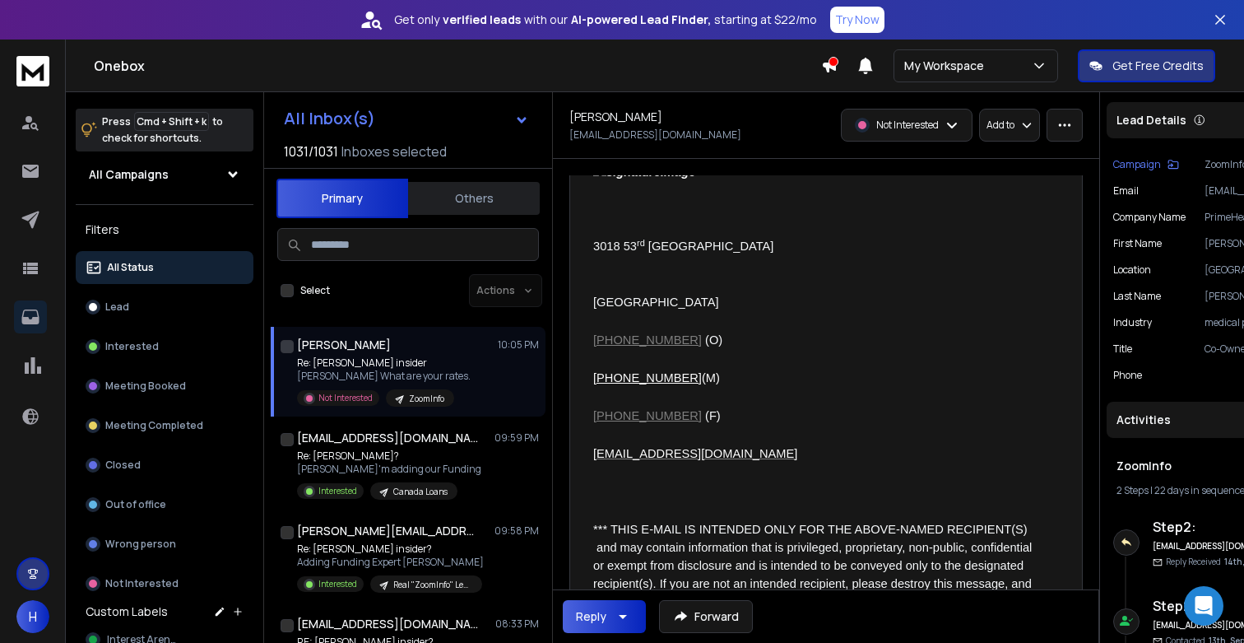
scroll to position [597, 0]
drag, startPoint x: 672, startPoint y: 416, endPoint x: 580, endPoint y: 416, distance: 91.3
copy span "[PHONE_NUMBER]"
click at [593, 627] on button "Reply" at bounding box center [604, 616] width 83 height 33
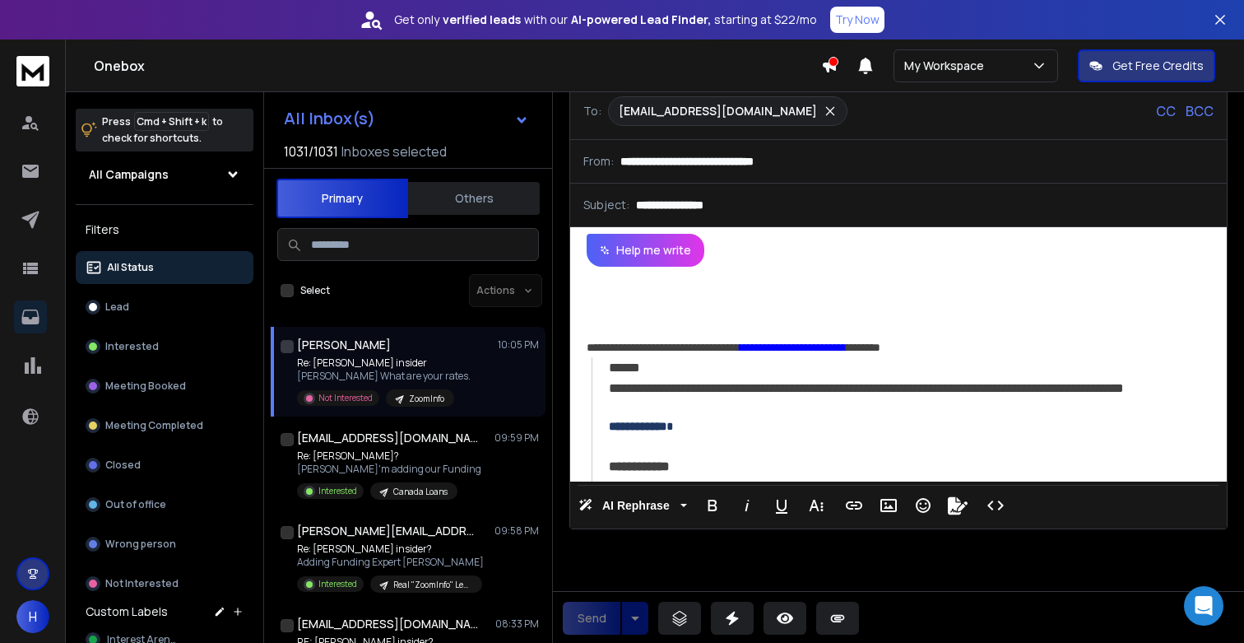
scroll to position [0, 0]
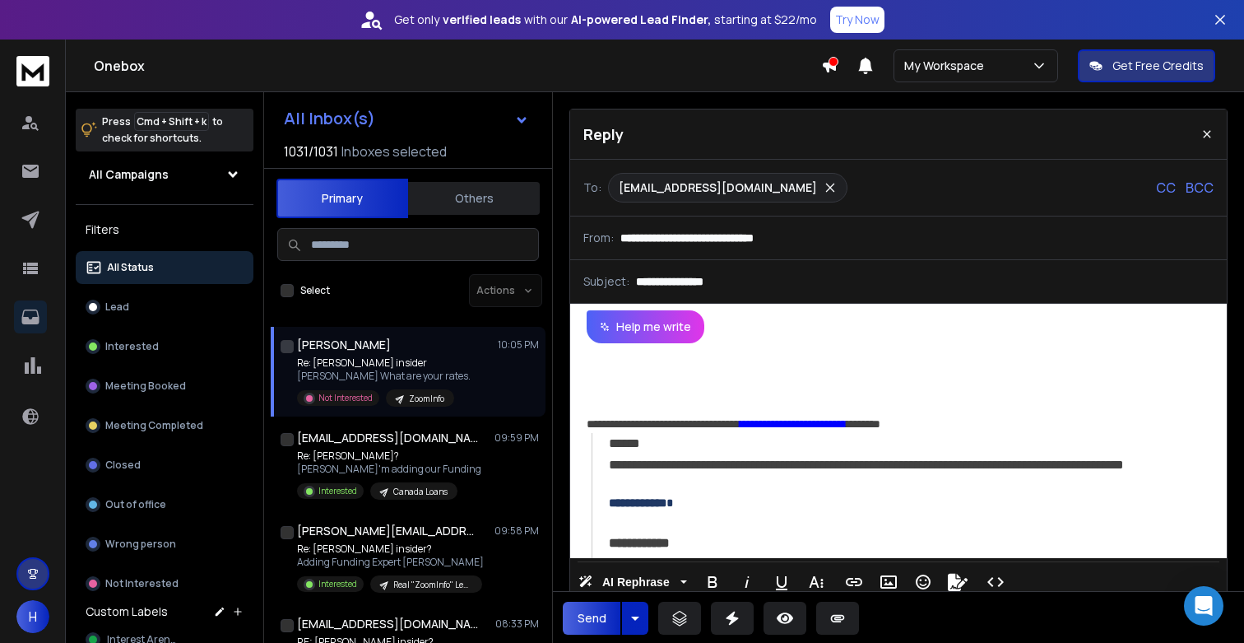
click at [915, 176] on input at bounding box center [911, 188] width 115 height 30
paste input "**********"
type input "**********"
click at [731, 384] on div "**********" at bounding box center [898, 450] width 657 height 215
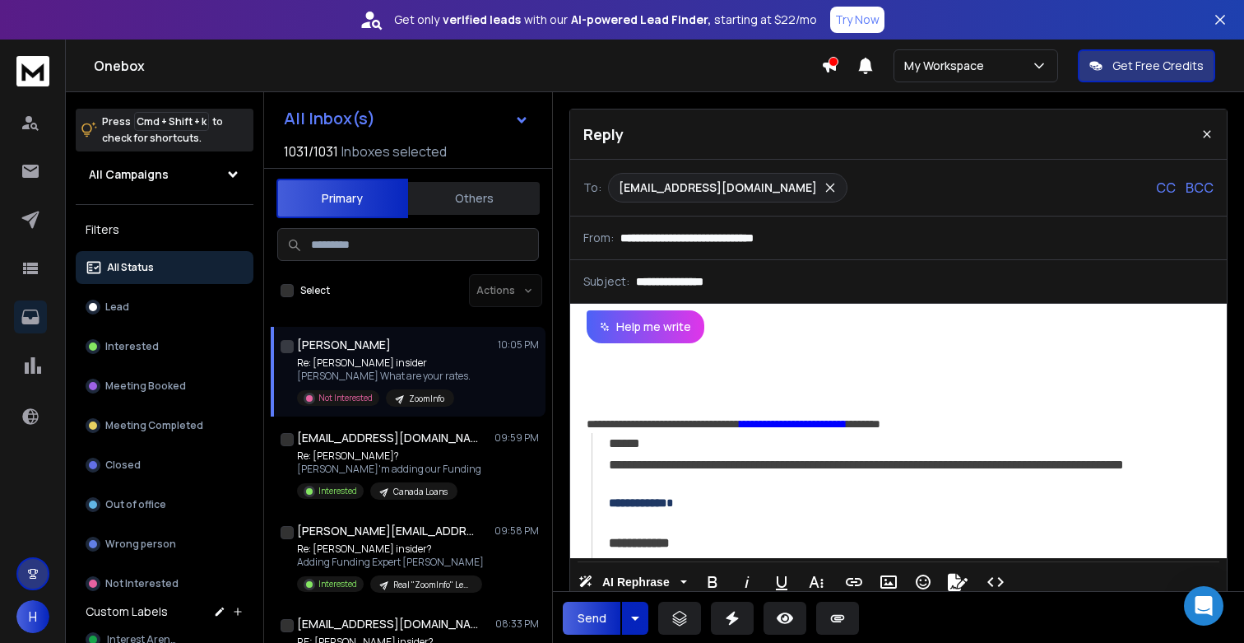
scroll to position [0, 0]
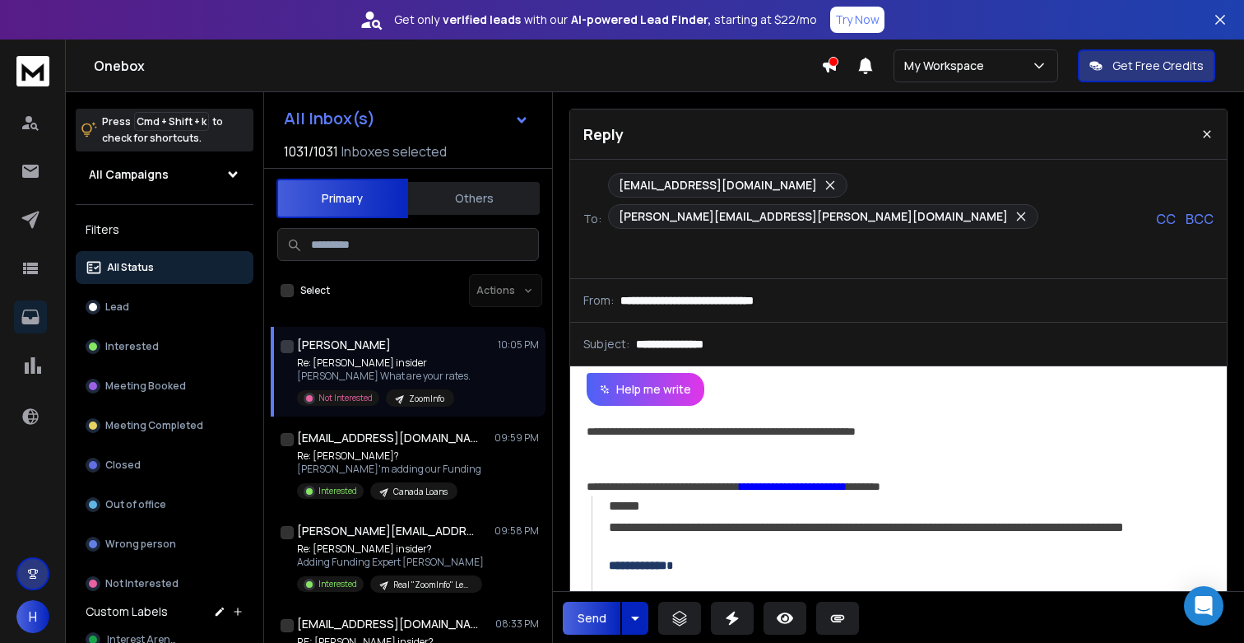
click at [600, 623] on button "Send" at bounding box center [592, 618] width 58 height 33
